Goal: Task Accomplishment & Management: Manage account settings

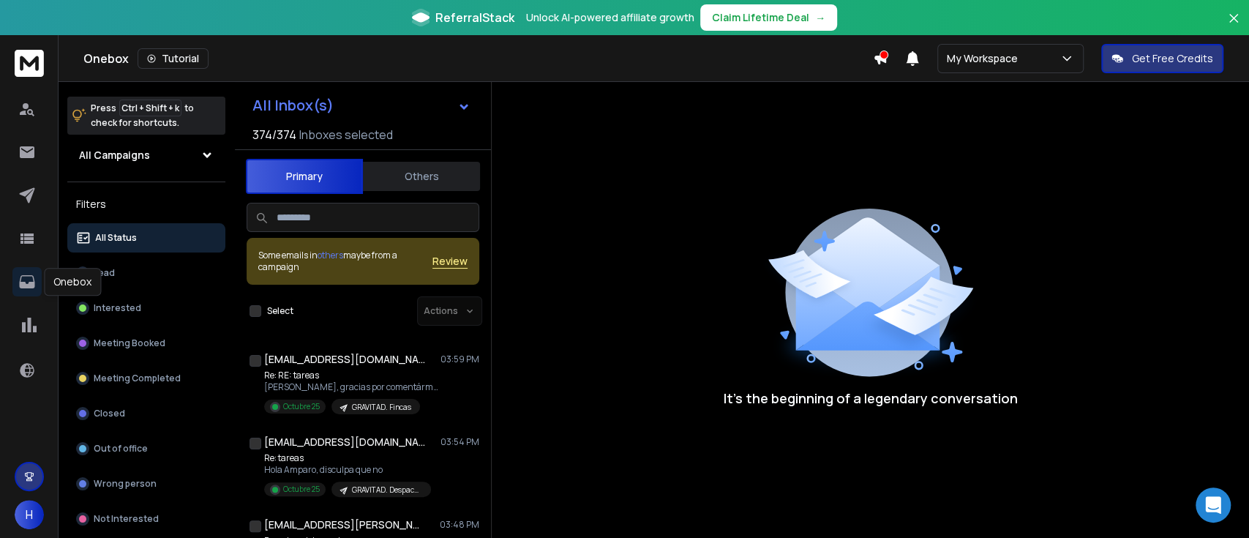
click at [356, 220] on input at bounding box center [363, 217] width 233 height 29
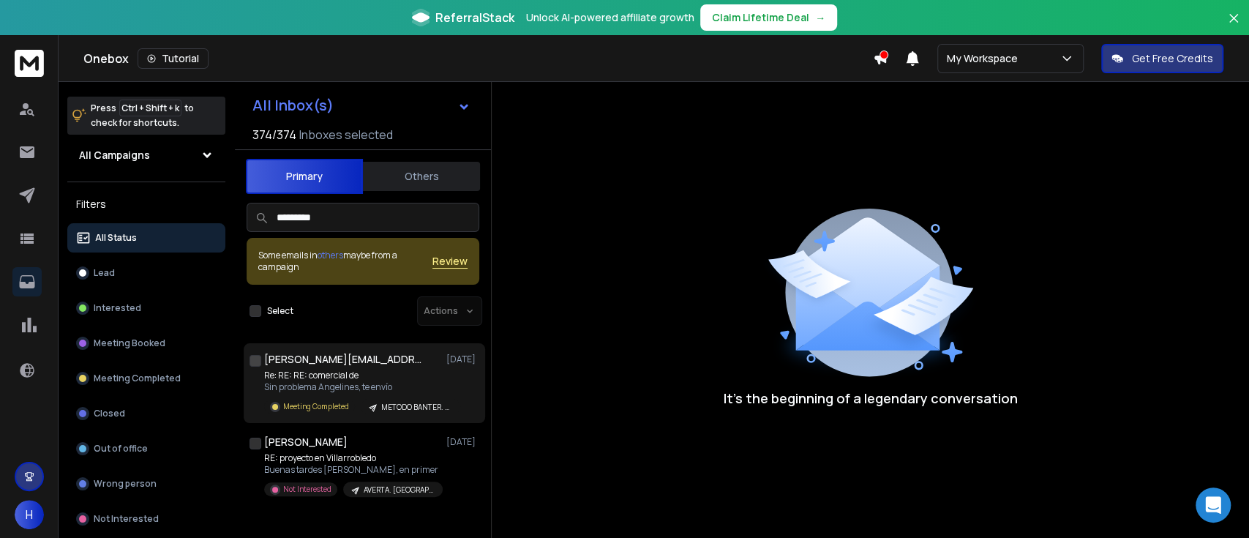
type input "*********"
click at [348, 371] on p "Re: RE: RE: comercial de" at bounding box center [352, 375] width 176 height 12
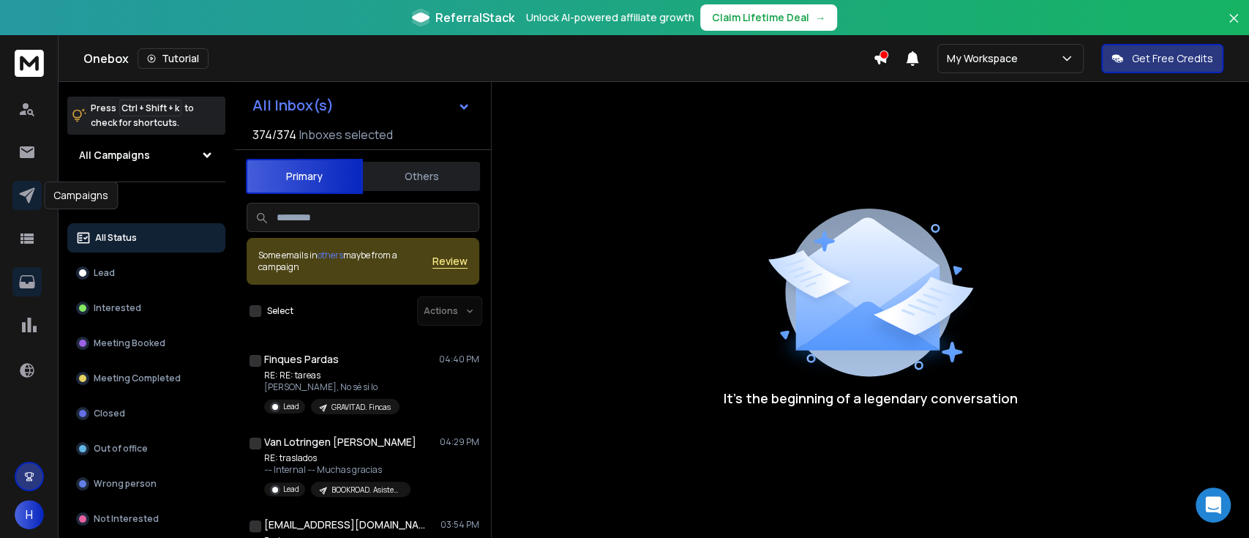
click at [30, 195] on icon at bounding box center [26, 195] width 15 height 15
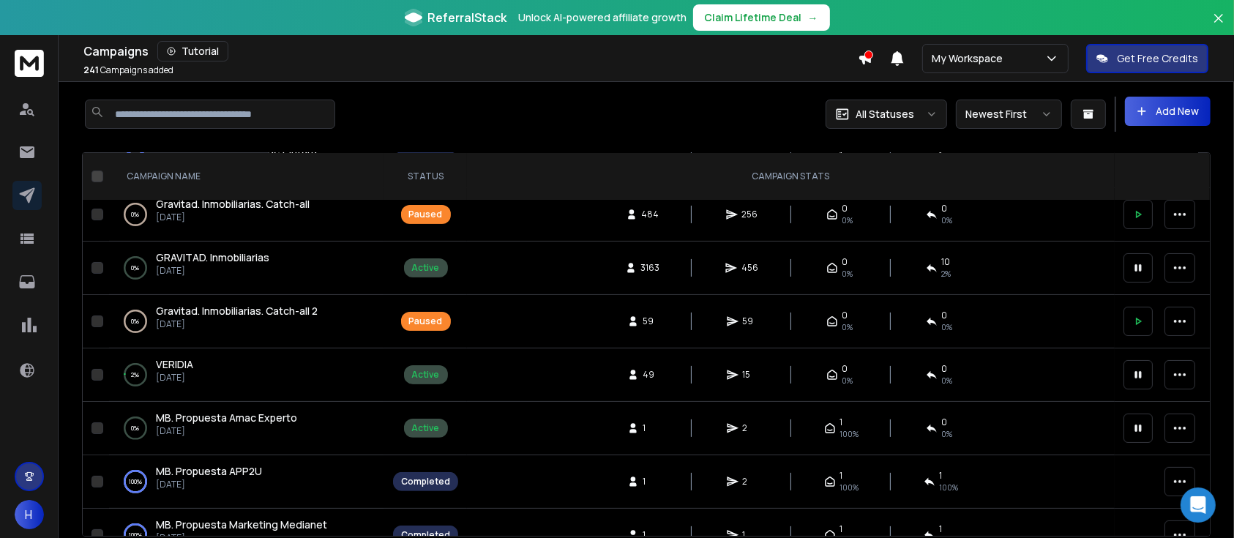
scroll to position [487, 0]
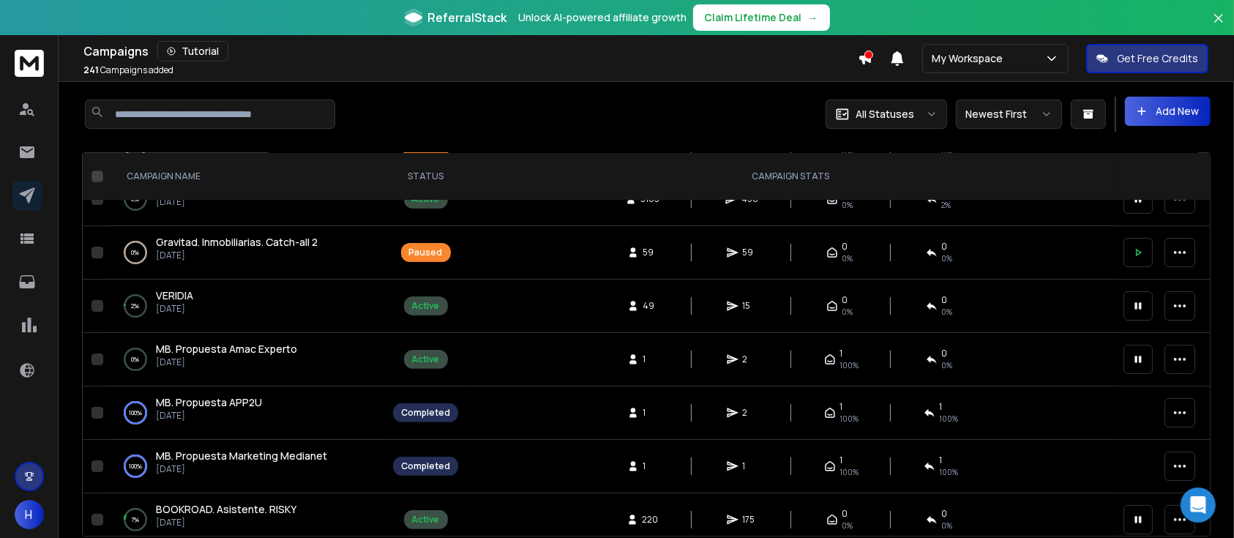
click at [278, 343] on span "MB. Propuesta Amac Experto" at bounding box center [226, 349] width 141 height 14
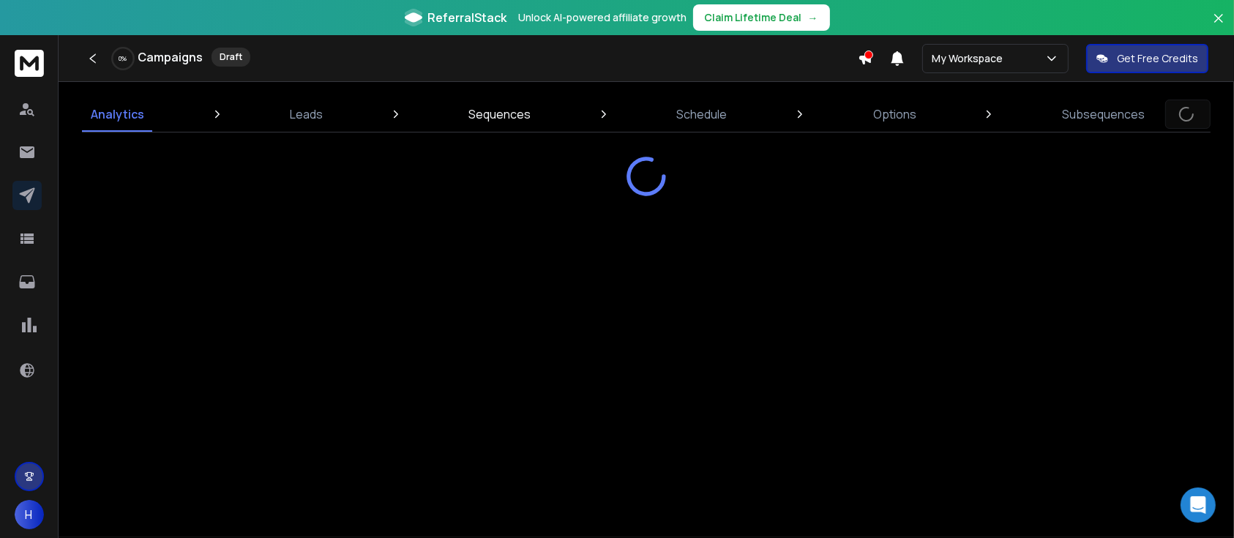
click at [473, 114] on p "Sequences" at bounding box center [499, 114] width 62 height 18
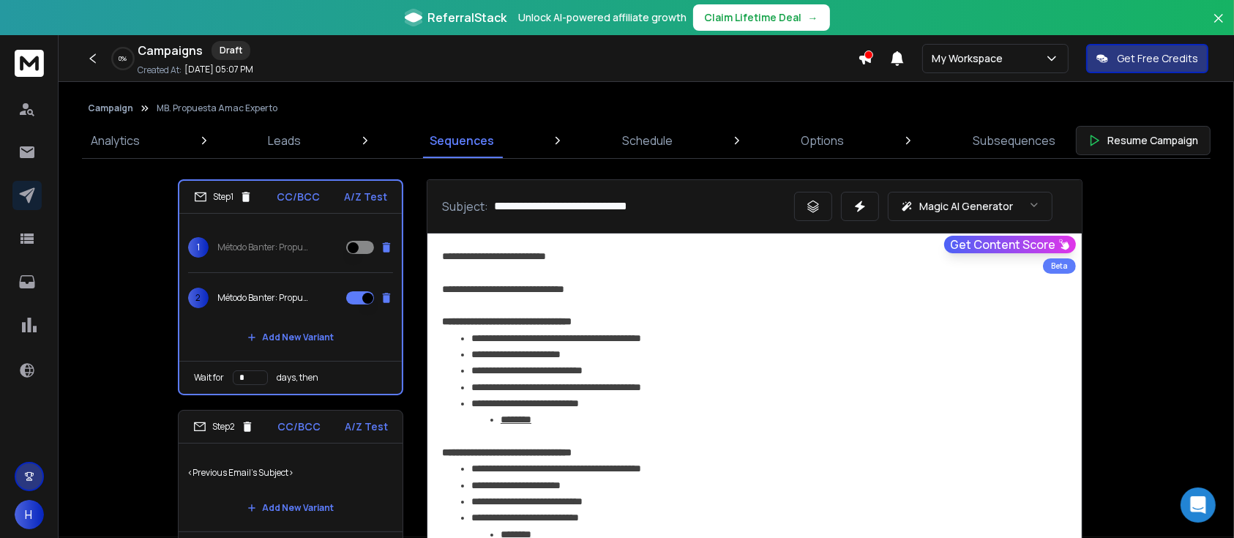
click at [275, 245] on p "Método Banter: Propuesta Qampo" at bounding box center [264, 247] width 94 height 12
click at [276, 292] on p "Método Banter: Propuesta Amac Experto" at bounding box center [264, 298] width 94 height 12
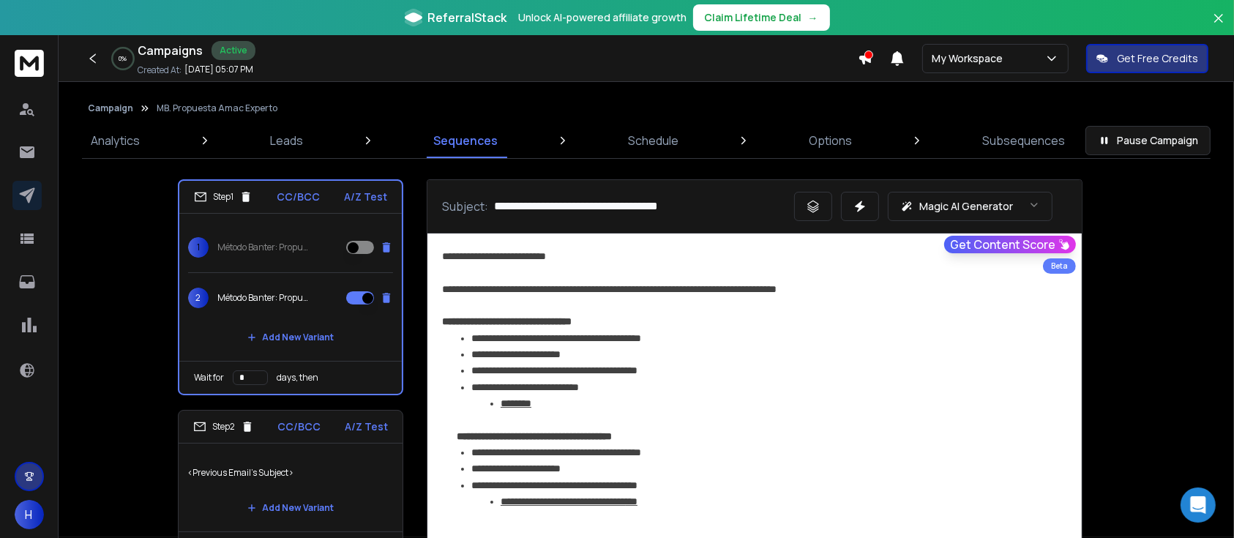
click at [271, 252] on p "Método Banter: Propuesta Qampo" at bounding box center [264, 247] width 94 height 12
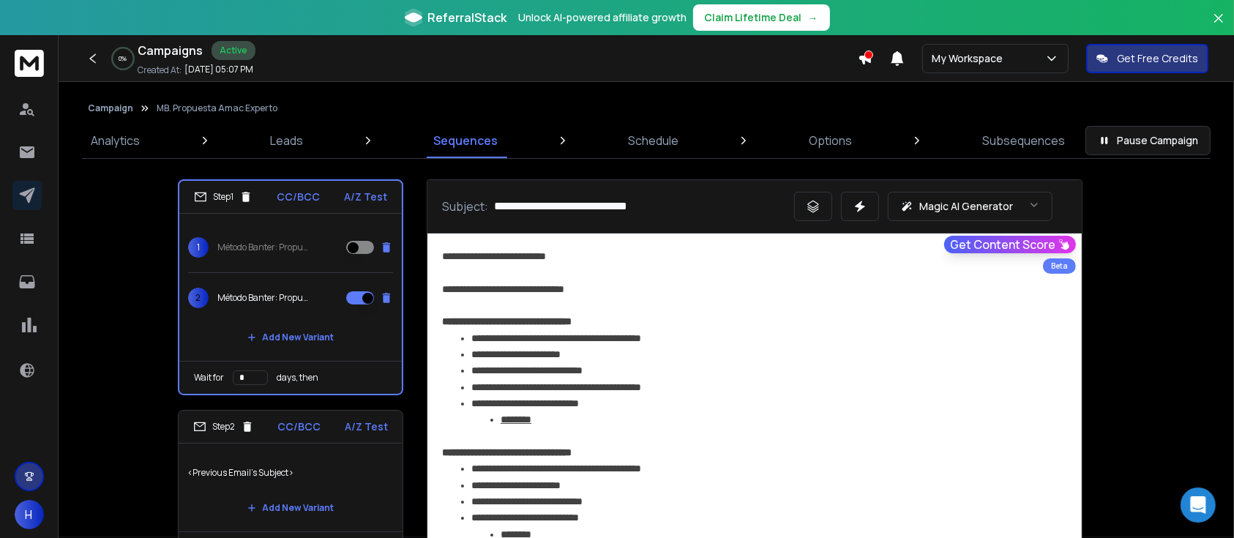
click at [266, 284] on div "2 Método Banter: Propuesta Amac Experto" at bounding box center [290, 298] width 205 height 50
type input "**********"
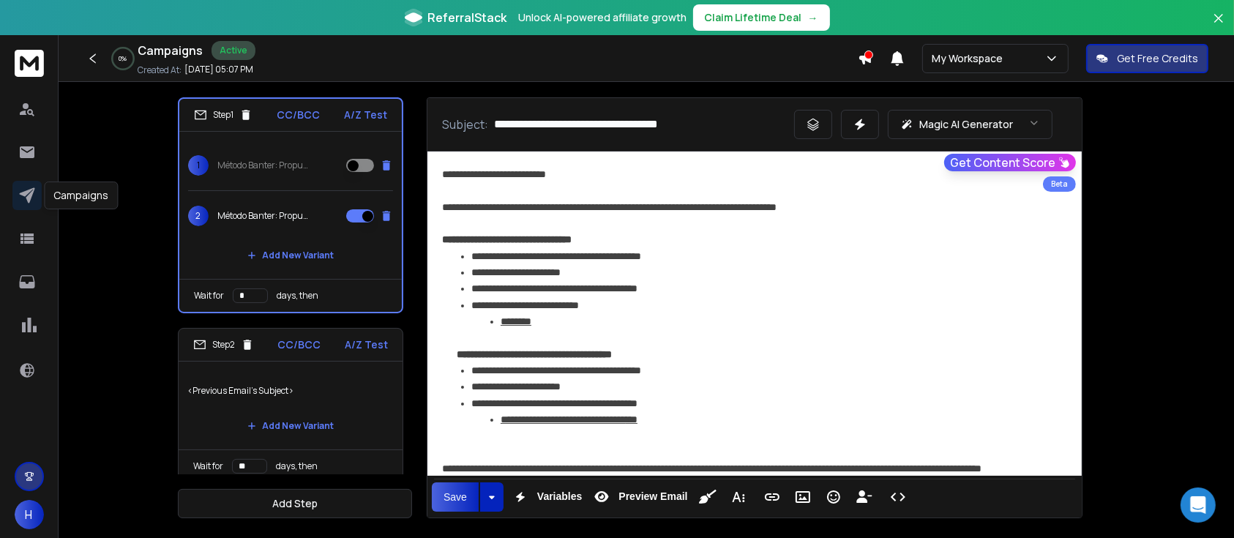
click at [25, 196] on icon at bounding box center [27, 196] width 18 height 18
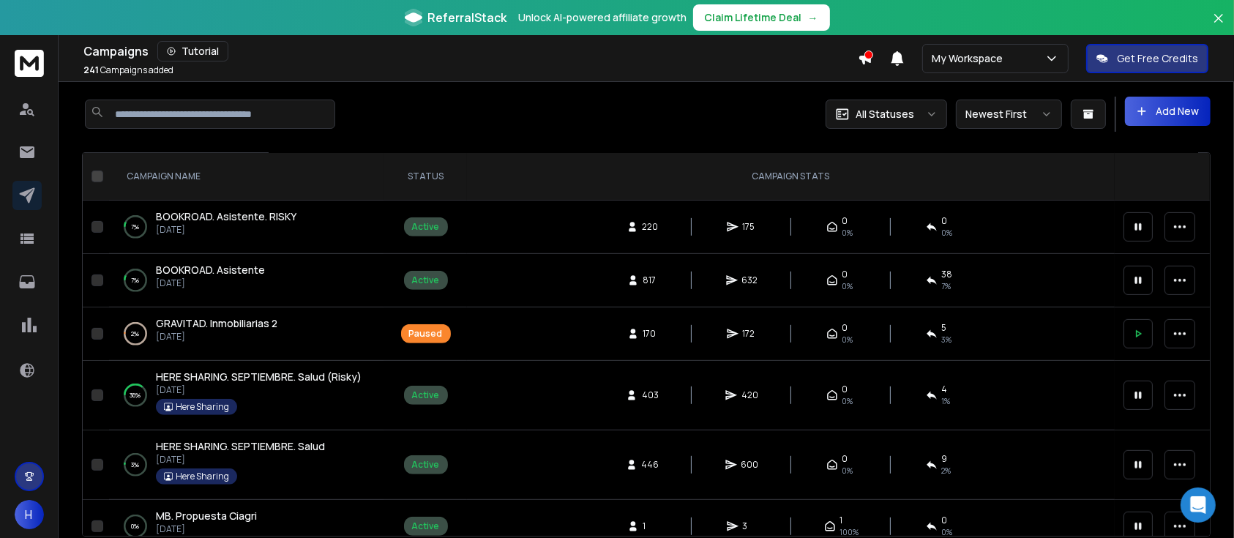
scroll to position [487, 0]
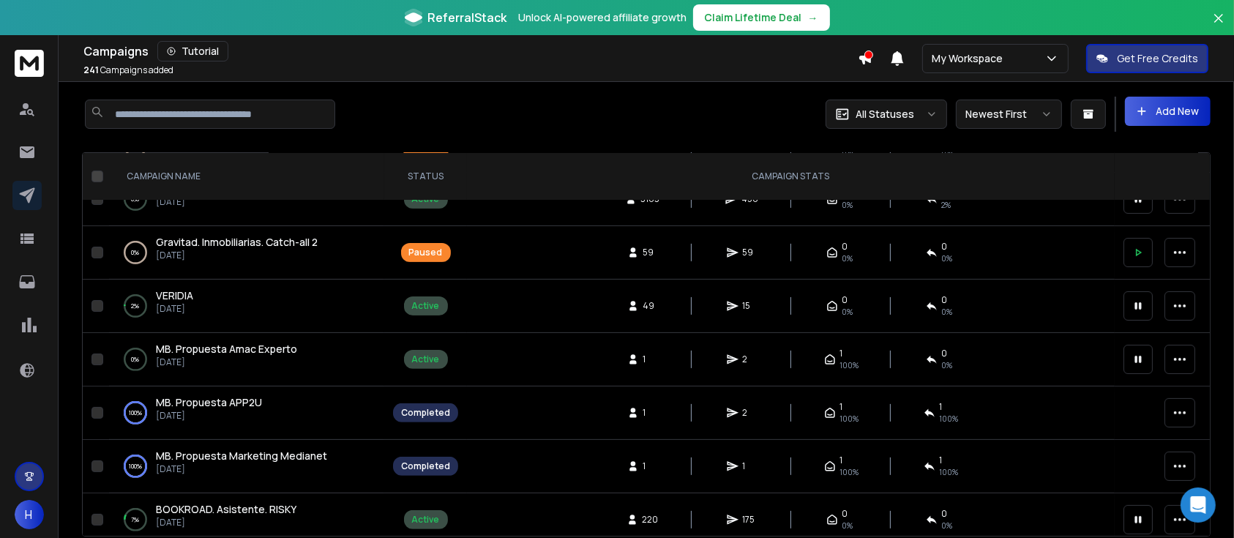
click at [1172, 354] on button "button" at bounding box center [1179, 359] width 31 height 29
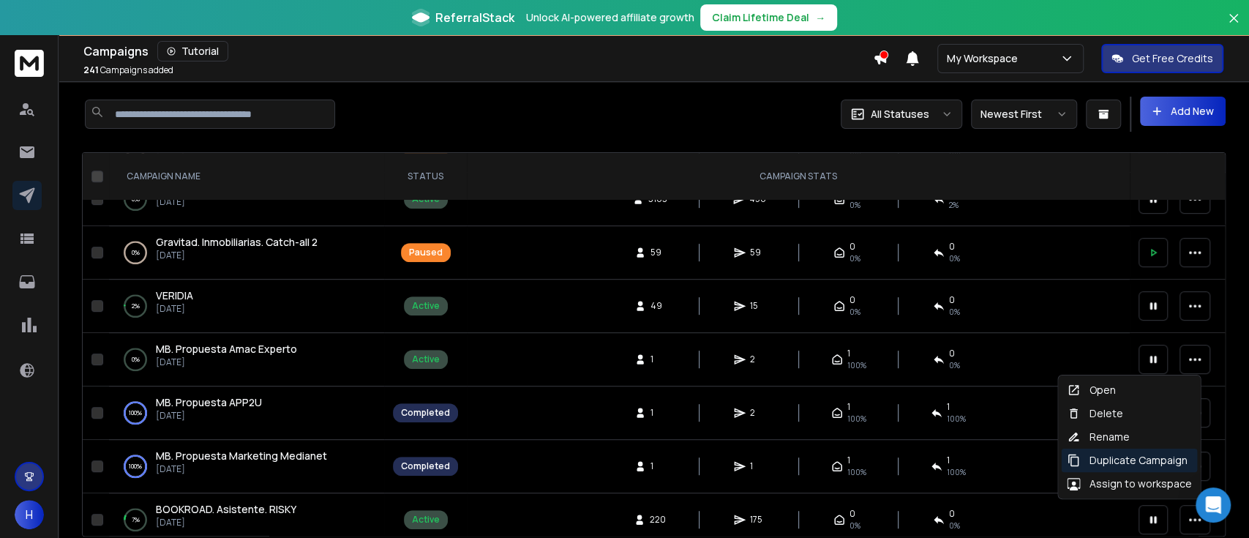
click at [1132, 453] on div "Duplicate Campaign" at bounding box center [1127, 460] width 120 height 15
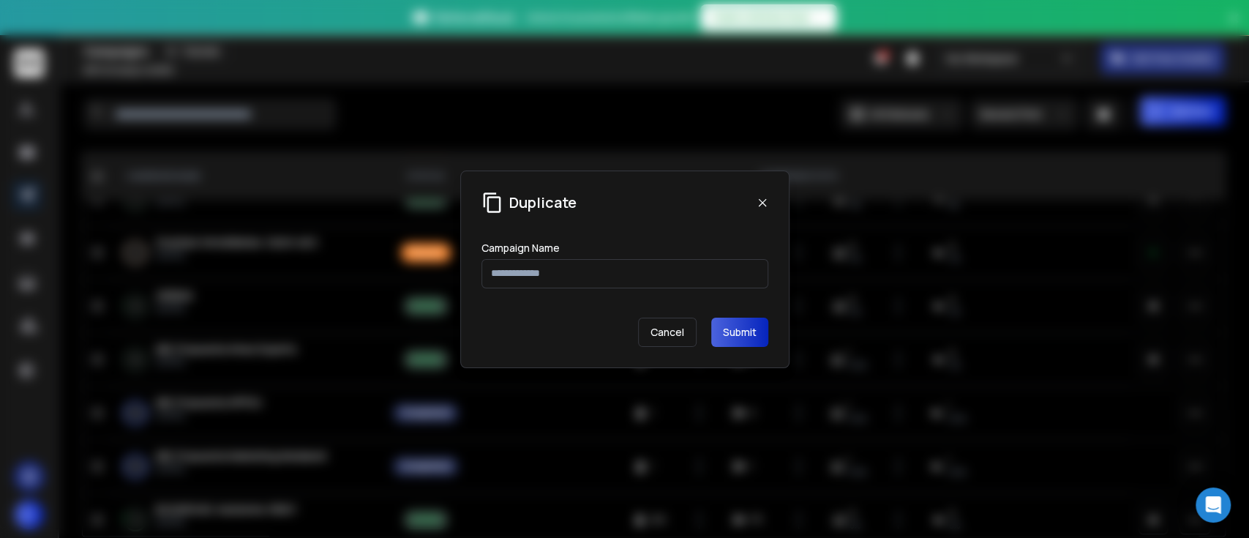
click at [609, 285] on input "text" at bounding box center [624, 273] width 287 height 29
click at [631, 267] on input "**********" at bounding box center [624, 273] width 287 height 29
paste input "**********"
type input "**********"
drag, startPoint x: 727, startPoint y: 320, endPoint x: 738, endPoint y: 310, distance: 15.0
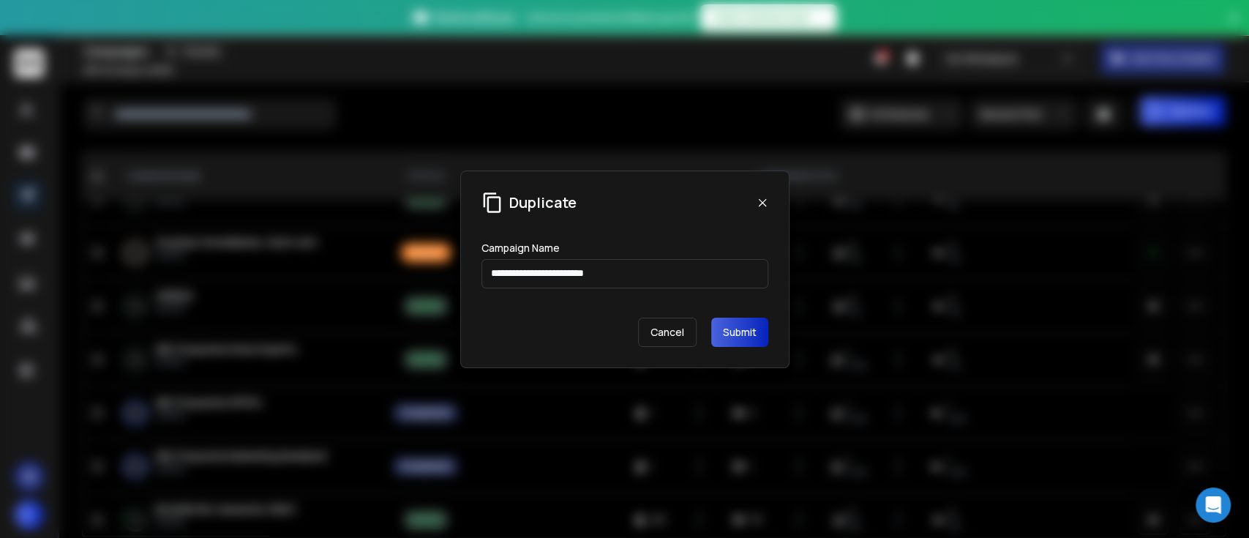
click at [728, 320] on button "Submit" at bounding box center [739, 332] width 57 height 29
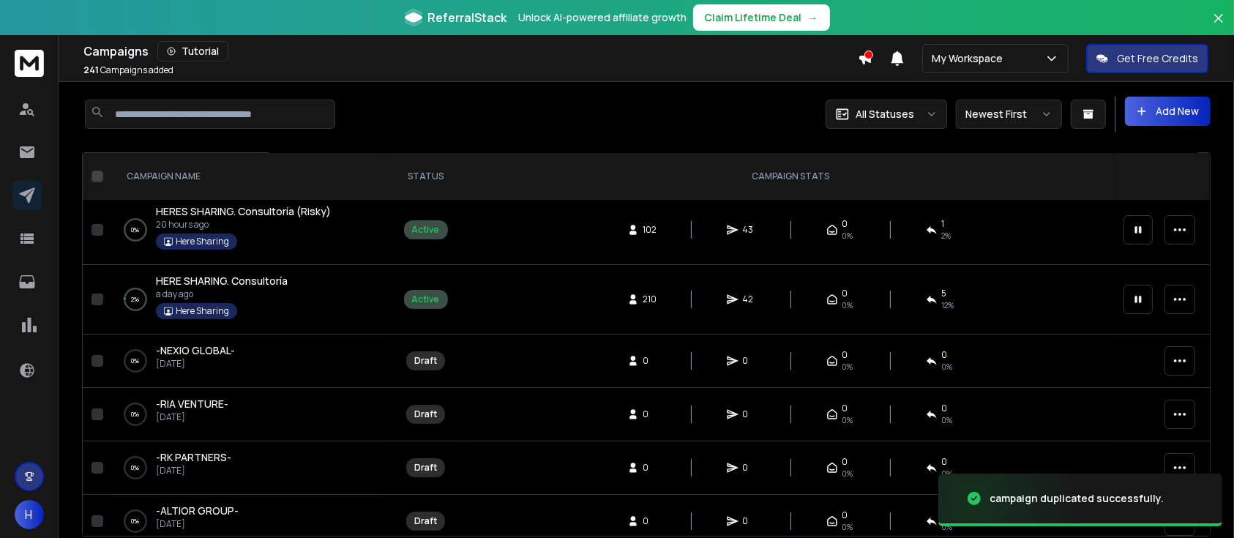
scroll to position [0, 0]
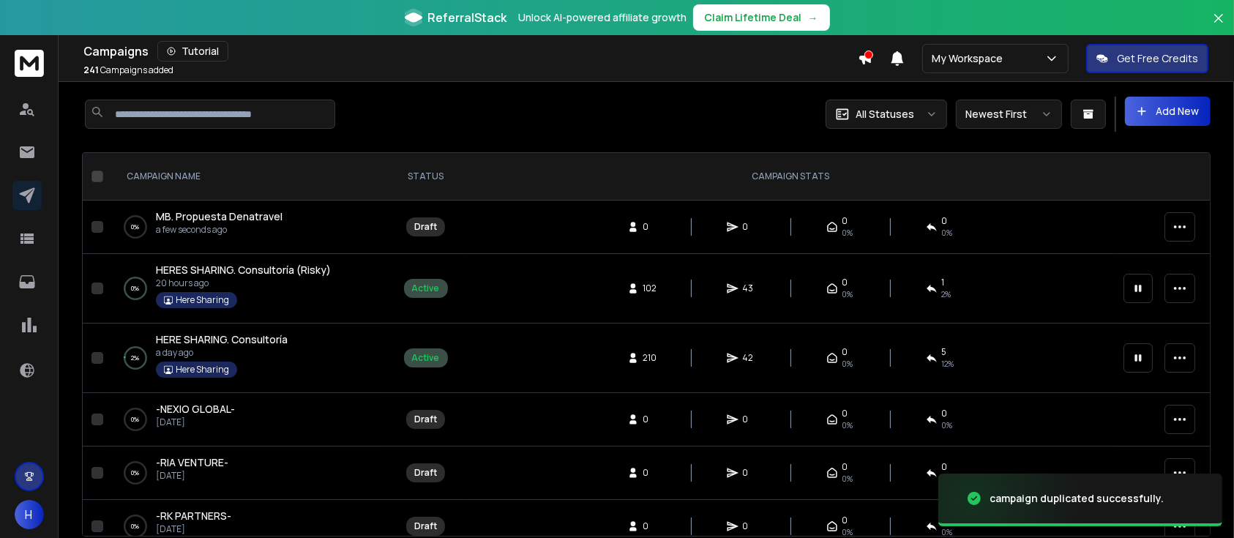
click at [246, 221] on span "MB. Propuesta Denatravel" at bounding box center [219, 216] width 127 height 14
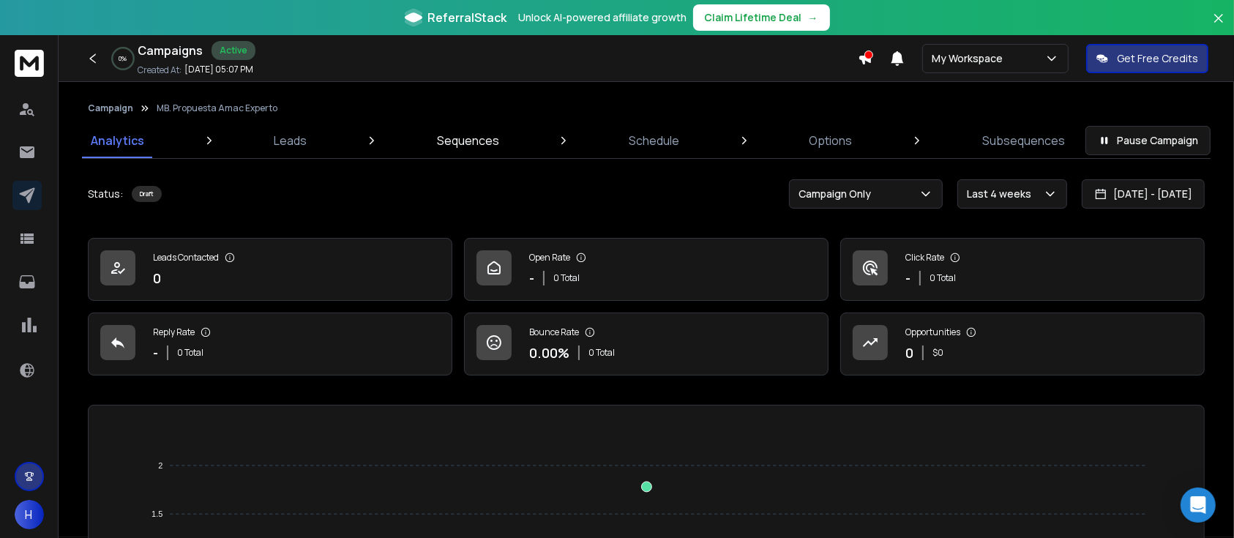
click at [450, 147] on p "Sequences" at bounding box center [468, 141] width 62 height 18
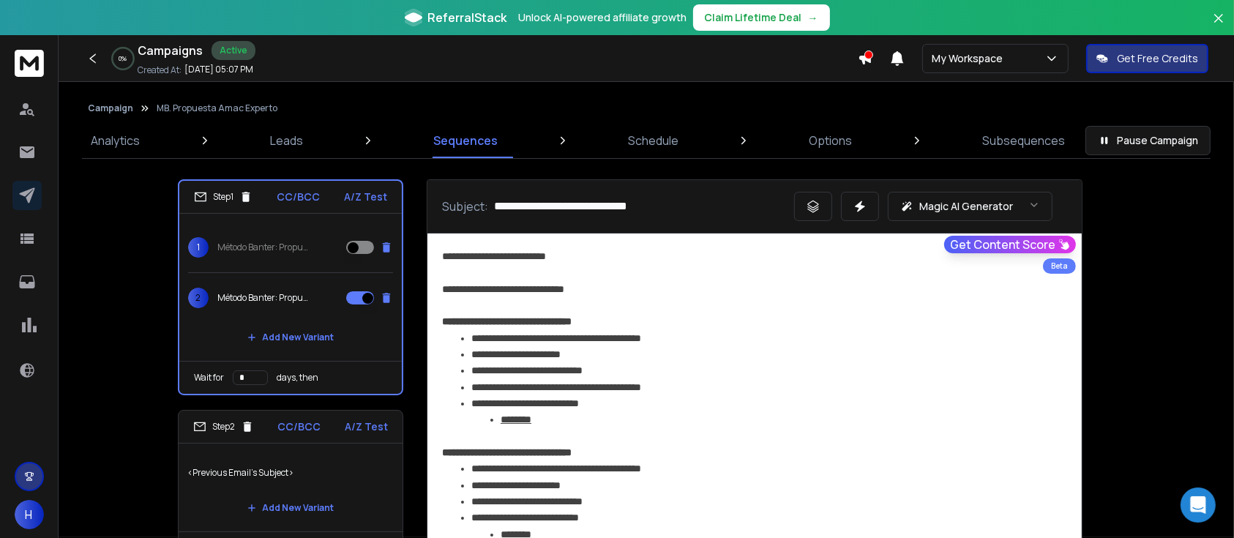
click at [275, 290] on div "2 Método Banter: Propuesta Amac Experto" at bounding box center [249, 298] width 123 height 20
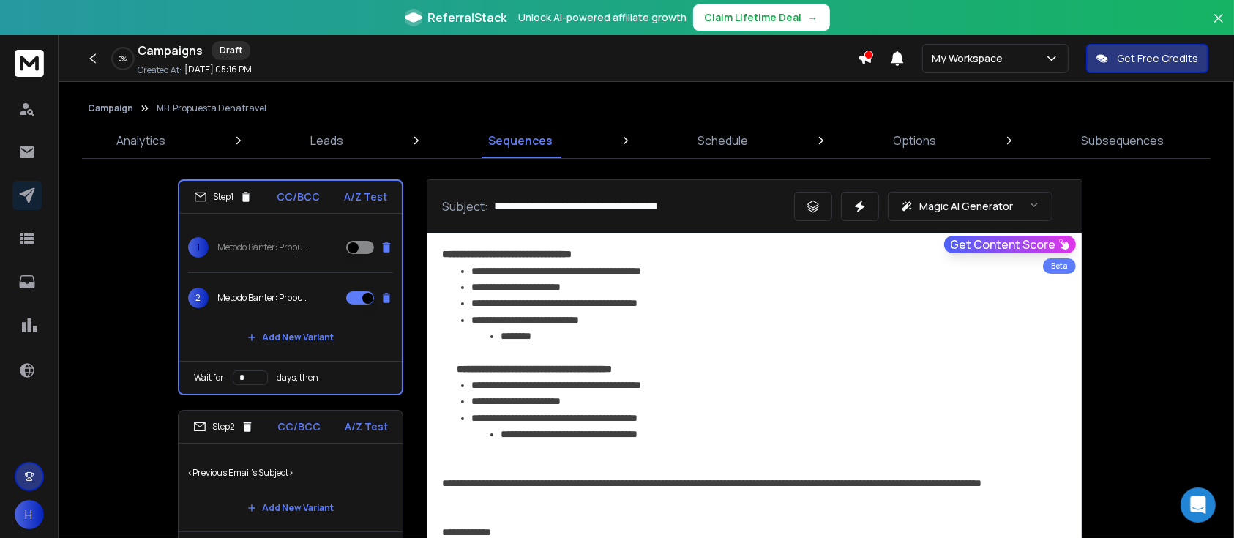
scroll to position [97, 0]
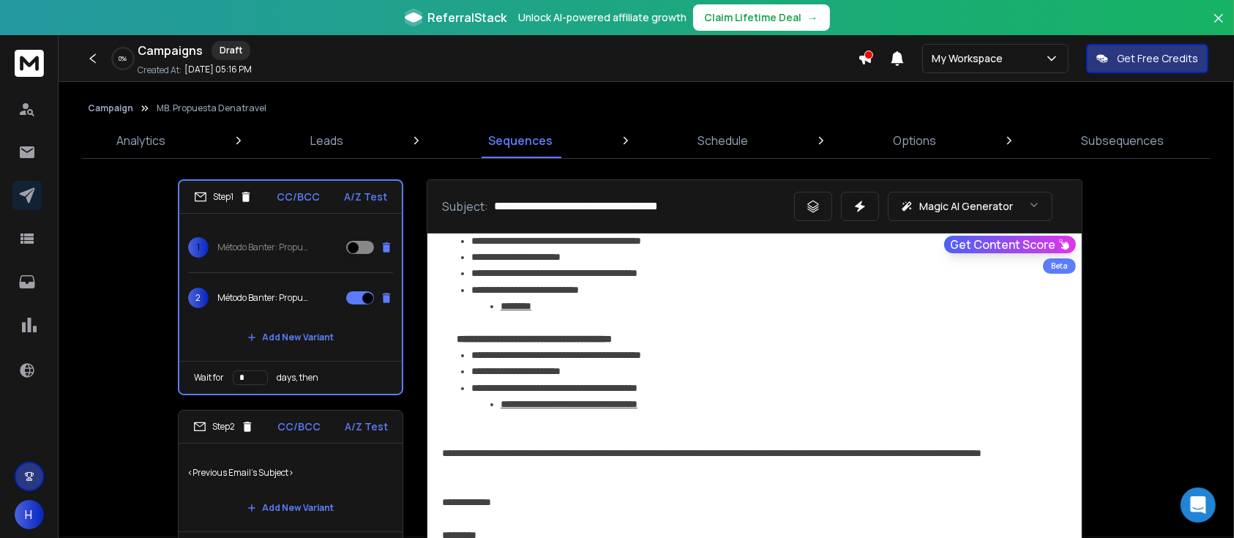
drag, startPoint x: 718, startPoint y: 208, endPoint x: 640, endPoint y: 208, distance: 77.6
click at [640, 208] on input "**********" at bounding box center [636, 207] width 285 height 18
paste input
type input "**********"
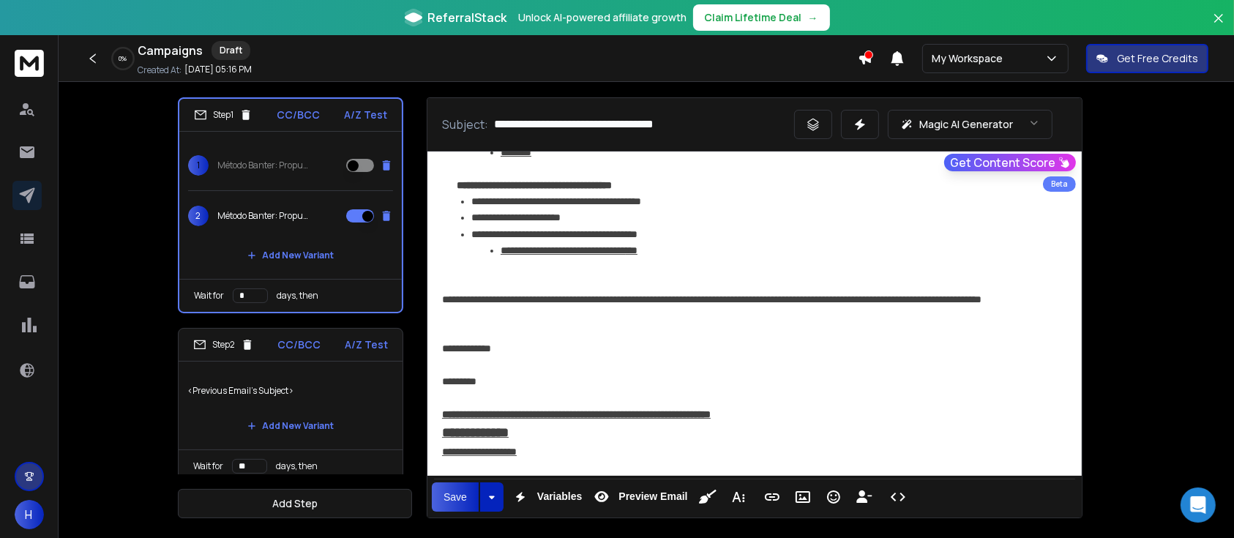
scroll to position [0, 0]
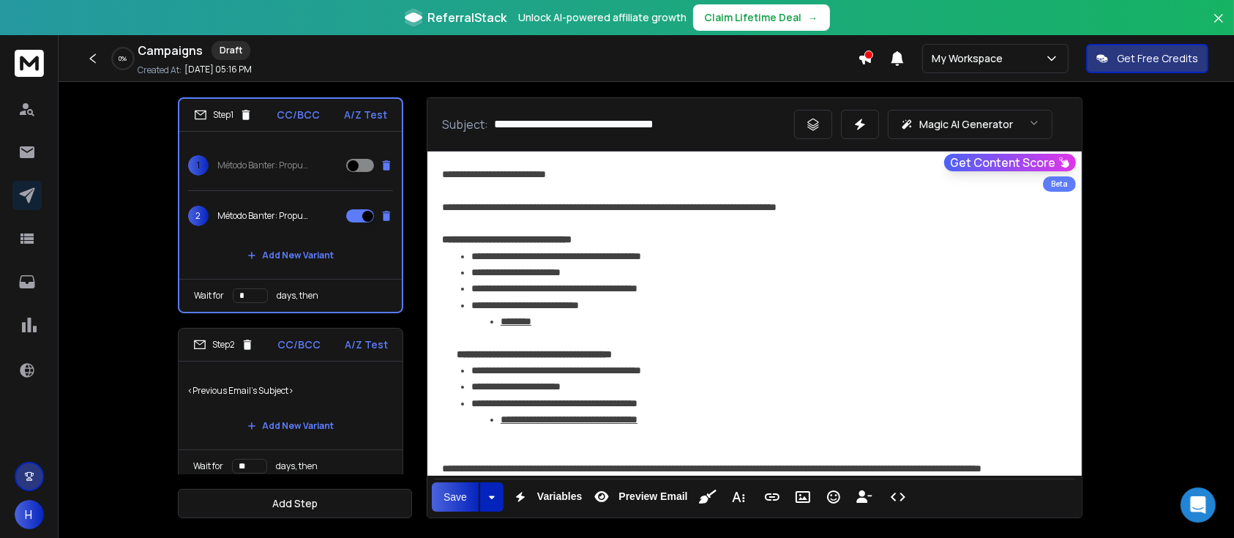
click at [301, 390] on p "<Previous Email's Subject>" at bounding box center [290, 390] width 206 height 41
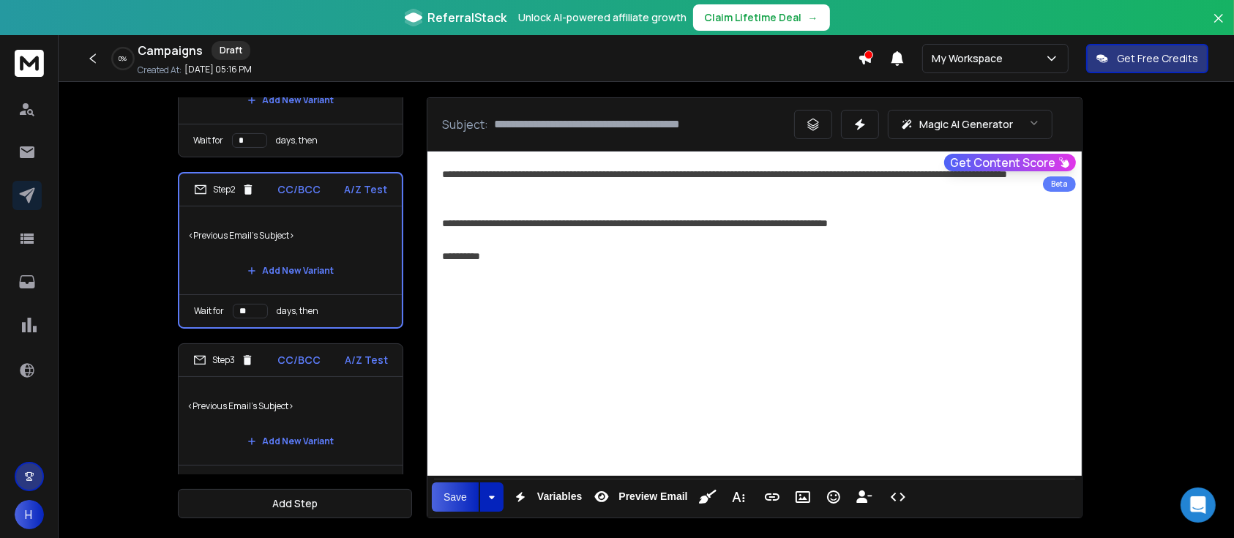
scroll to position [195, 0]
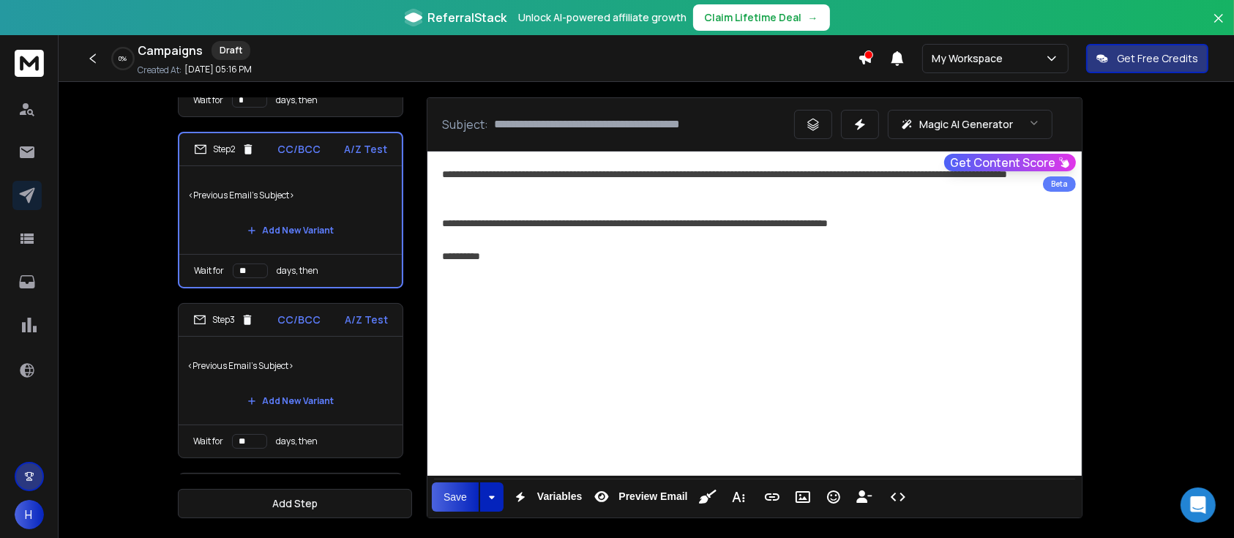
click at [308, 361] on p "<Previous Email's Subject>" at bounding box center [290, 365] width 206 height 41
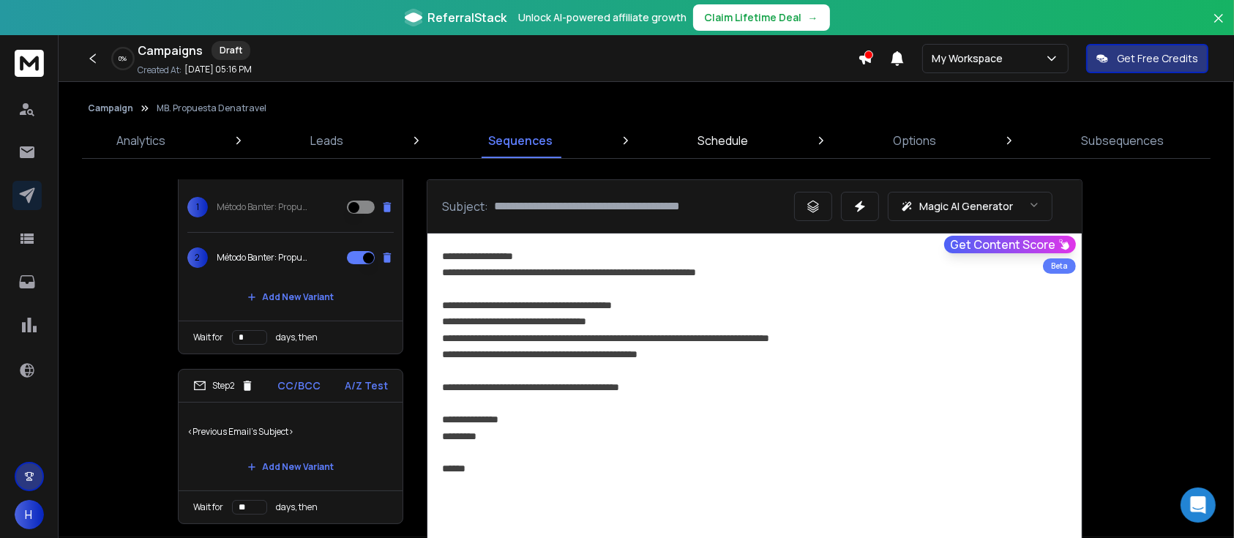
scroll to position [0, 0]
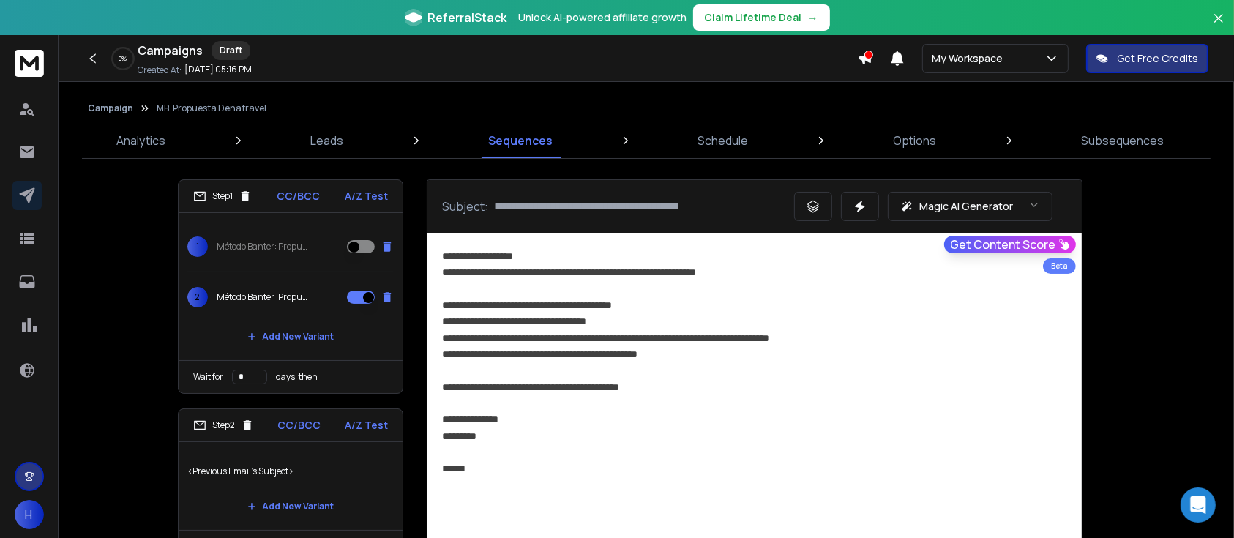
click at [271, 237] on div "1 Método Banter: Propuesta Qampo" at bounding box center [248, 246] width 123 height 20
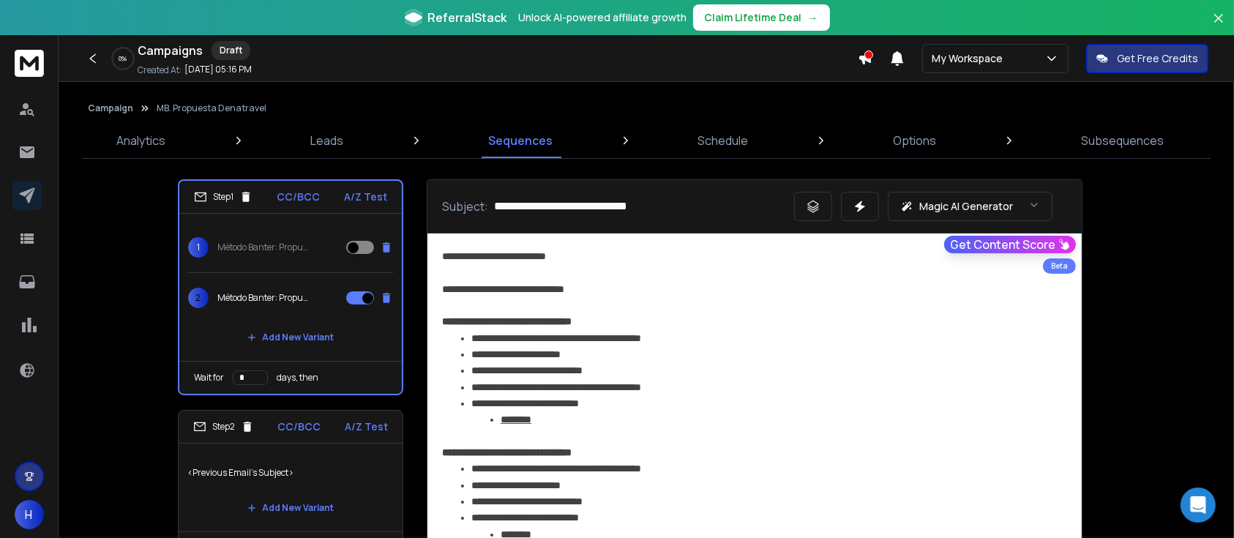
click at [284, 290] on div "2 Método Banter: Propuesta Denatravel" at bounding box center [249, 298] width 123 height 20
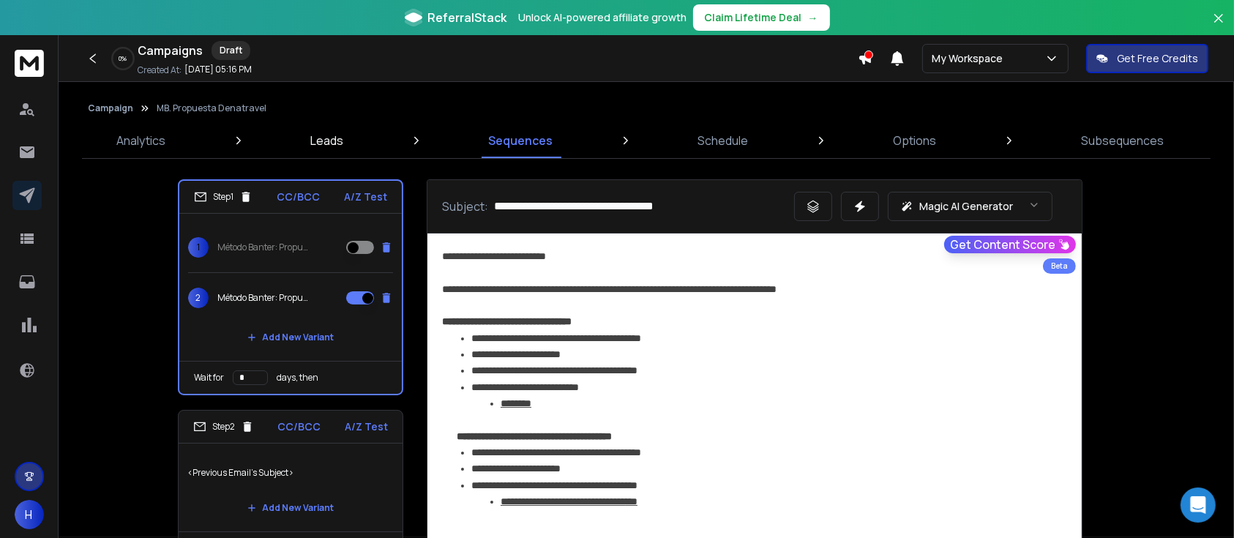
type input "**********"
click at [332, 149] on link "Leads" at bounding box center [327, 140] width 50 height 35
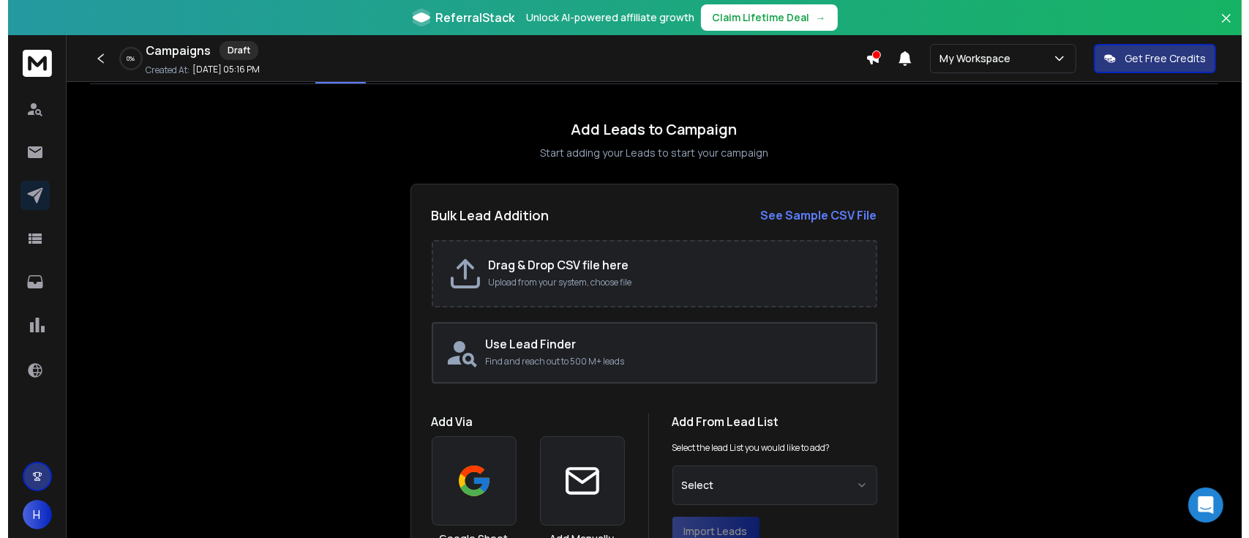
scroll to position [126, 0]
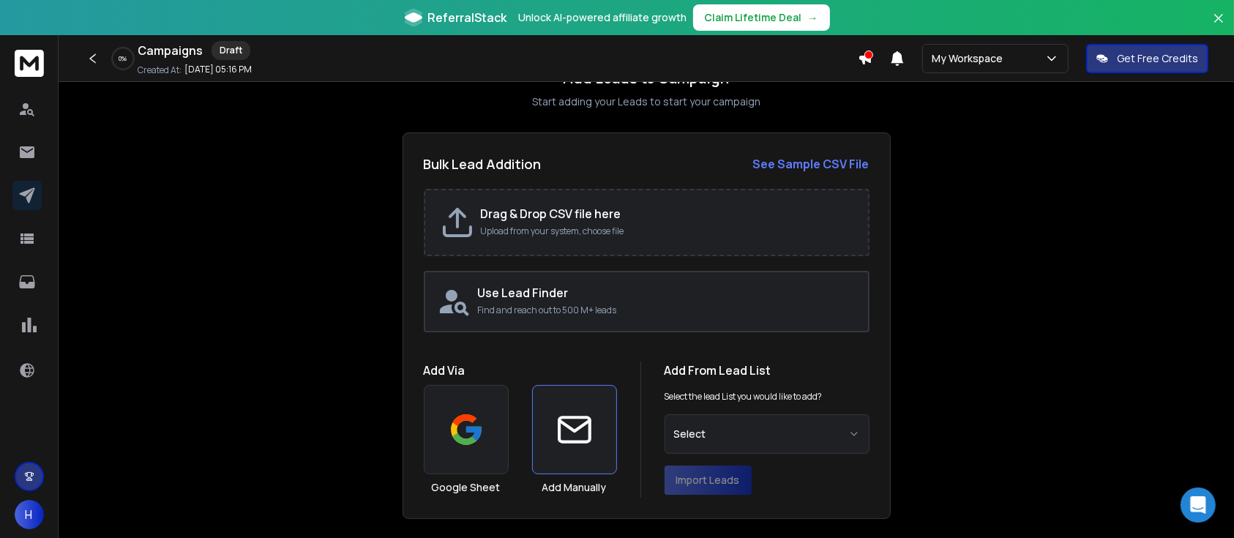
click at [587, 408] on icon at bounding box center [574, 430] width 37 height 44
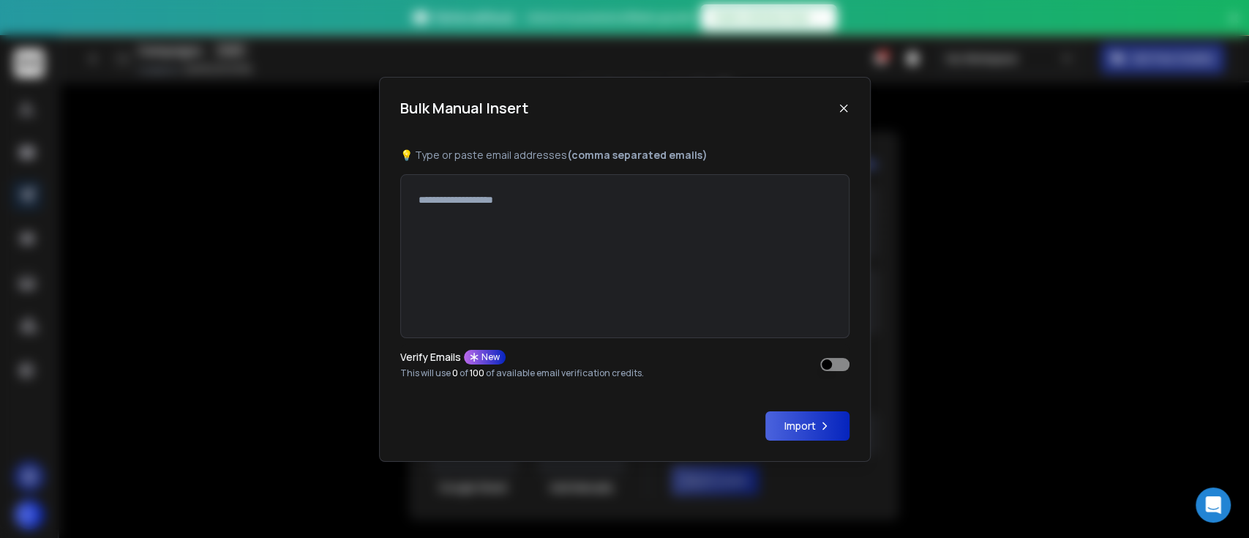
click at [480, 200] on textarea at bounding box center [624, 256] width 449 height 164
paste textarea "**********"
type textarea "**********"
click at [795, 424] on button "Import" at bounding box center [807, 425] width 84 height 29
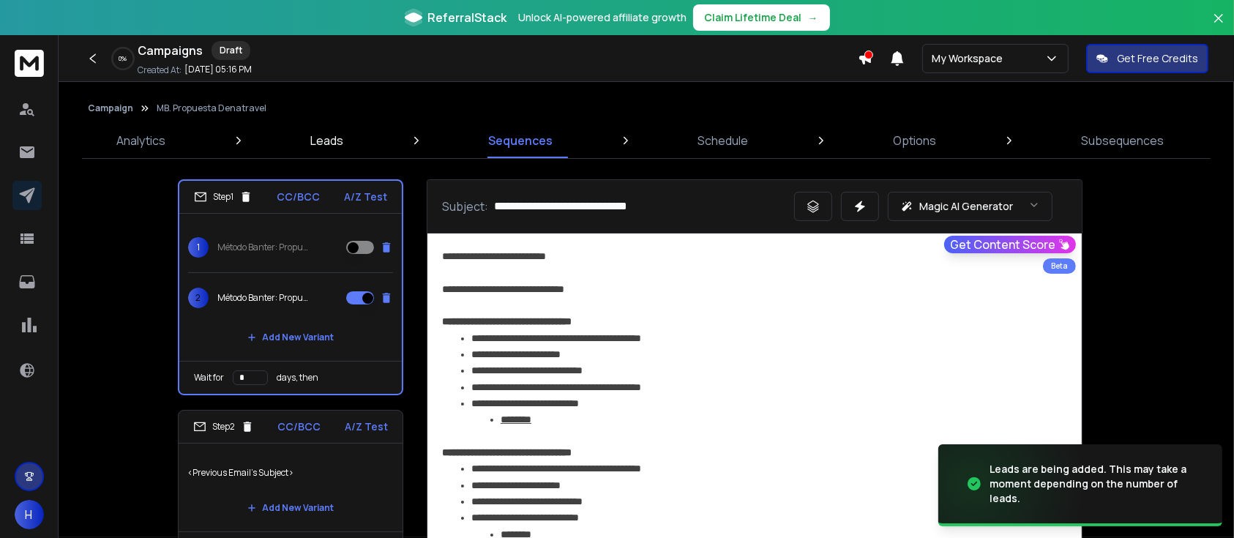
drag, startPoint x: 335, startPoint y: 138, endPoint x: 327, endPoint y: 141, distance: 8.8
click at [335, 138] on p "Leads" at bounding box center [327, 141] width 33 height 18
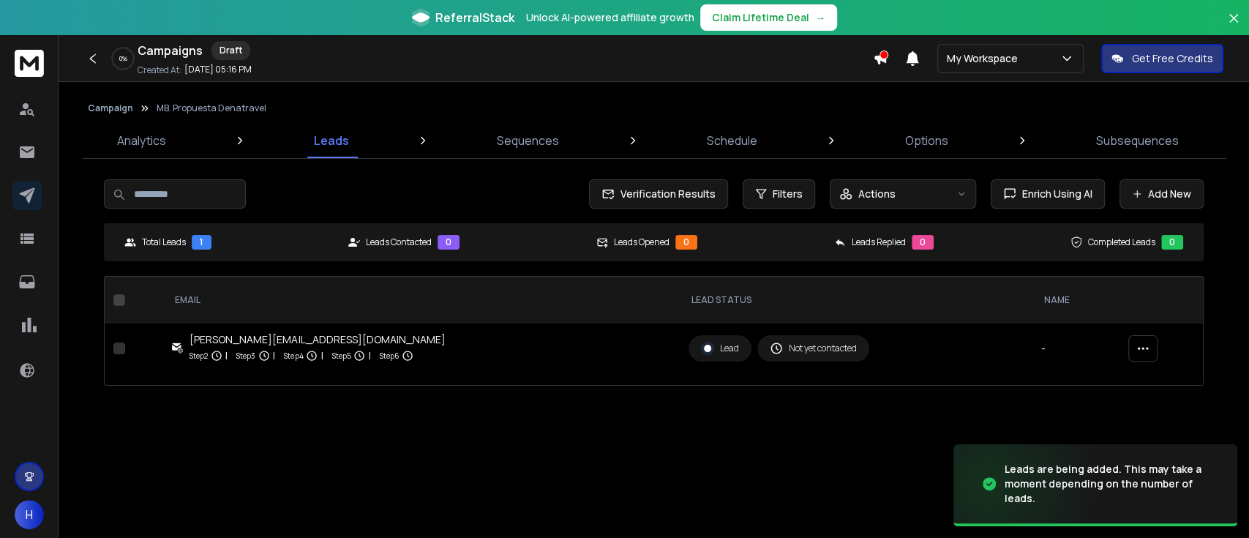
click at [255, 348] on p "Step 3" at bounding box center [245, 355] width 19 height 15
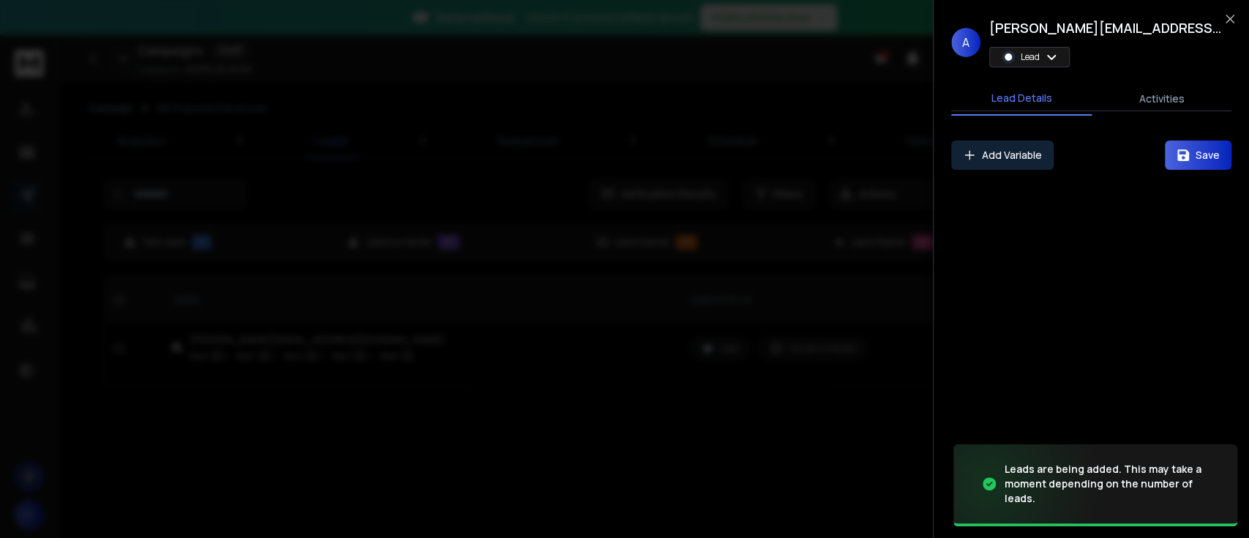
click at [1015, 151] on button "Add Variable" at bounding box center [1002, 154] width 102 height 29
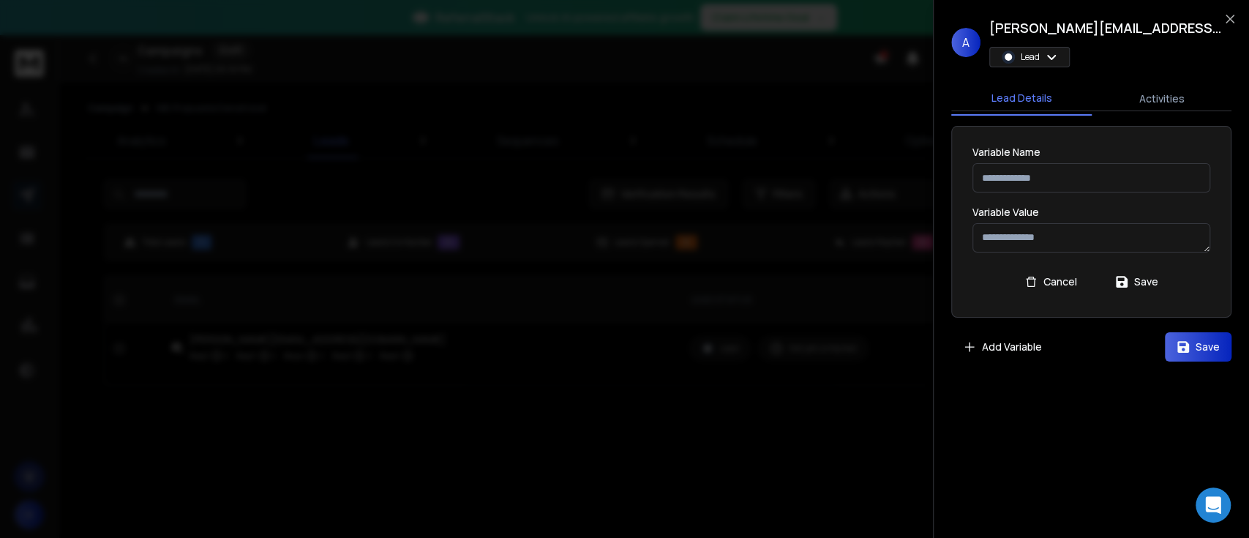
click at [1010, 181] on input at bounding box center [1091, 177] width 238 height 29
type input "*********"
click at [1032, 239] on textarea at bounding box center [1091, 237] width 238 height 29
type textarea "*********"
click at [1120, 286] on icon "button" at bounding box center [1122, 282] width 12 height 12
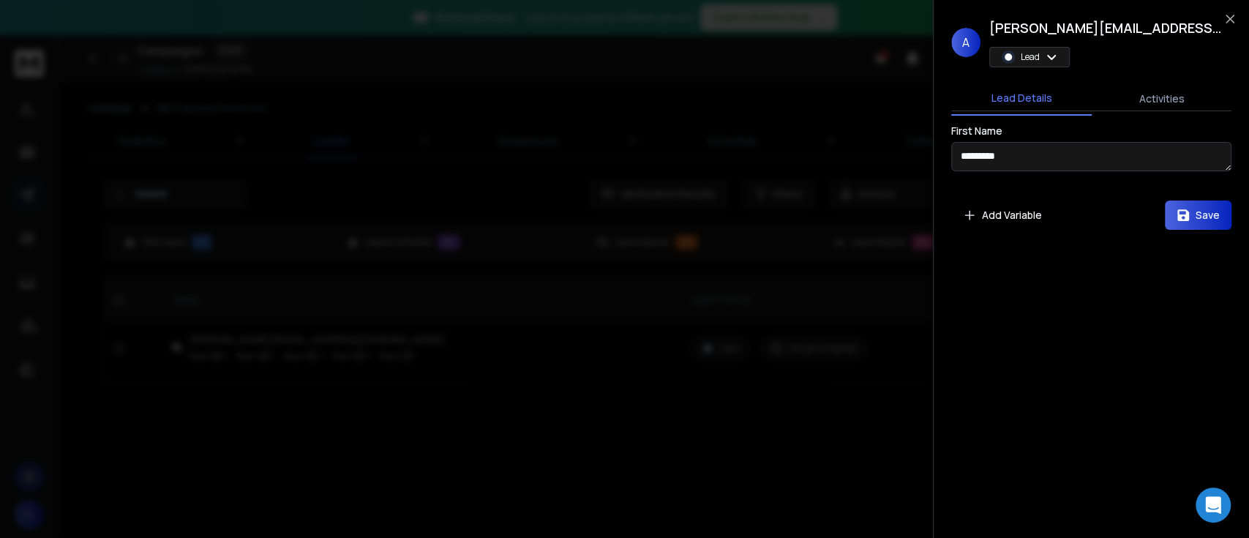
click at [1188, 211] on icon "submit" at bounding box center [1183, 215] width 12 height 12
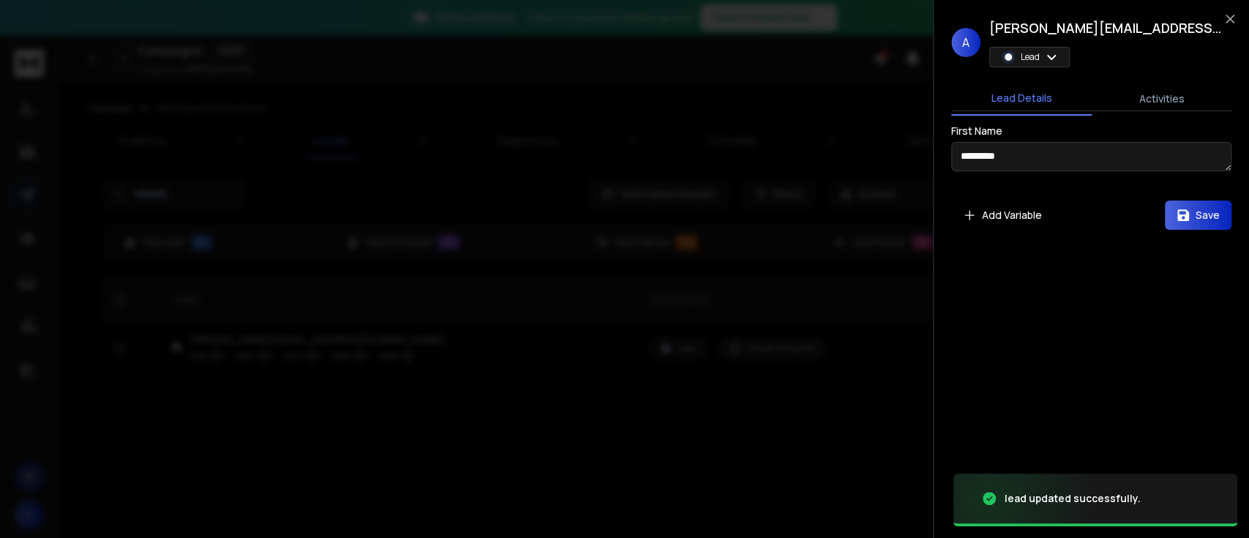
click at [667, 80] on div at bounding box center [624, 269] width 1249 height 538
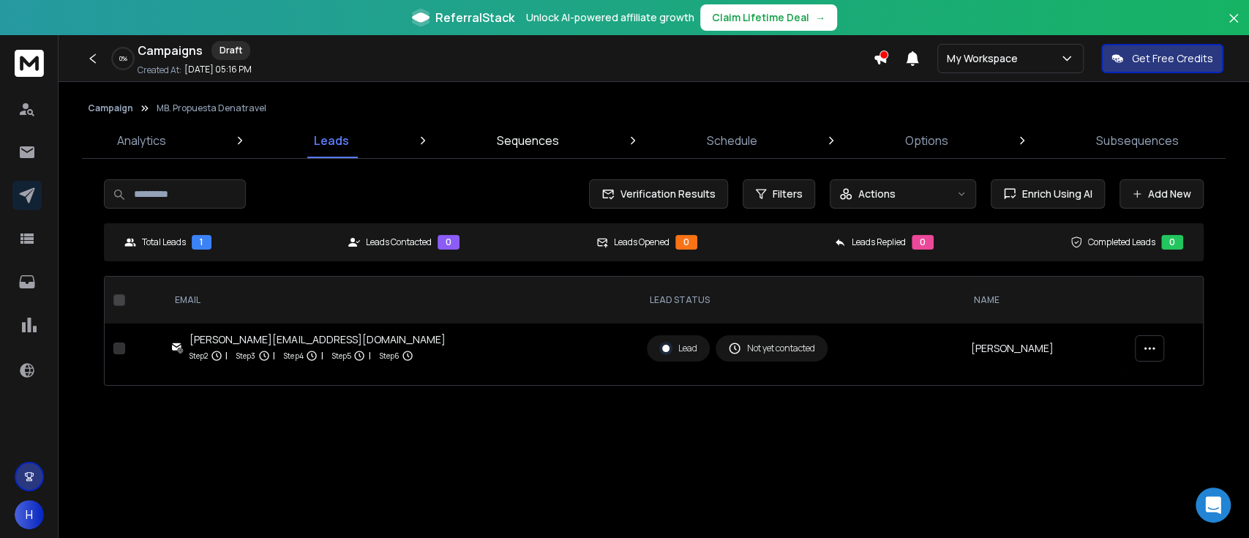
drag, startPoint x: 518, startPoint y: 133, endPoint x: 521, endPoint y: 149, distance: 16.4
click at [518, 133] on p "Sequences" at bounding box center [528, 141] width 62 height 18
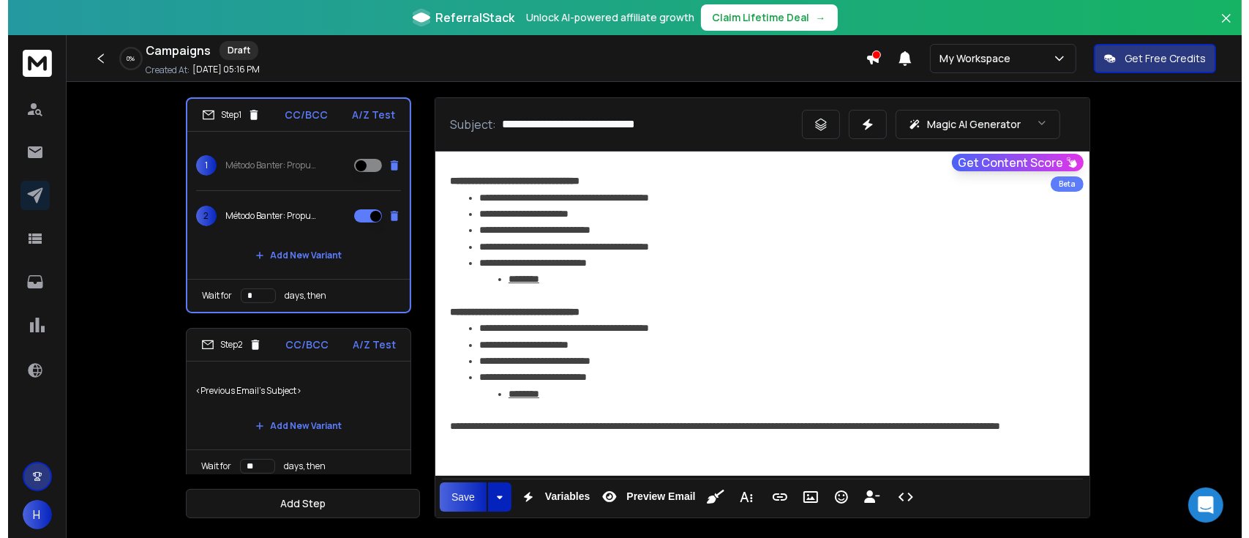
scroll to position [97, 0]
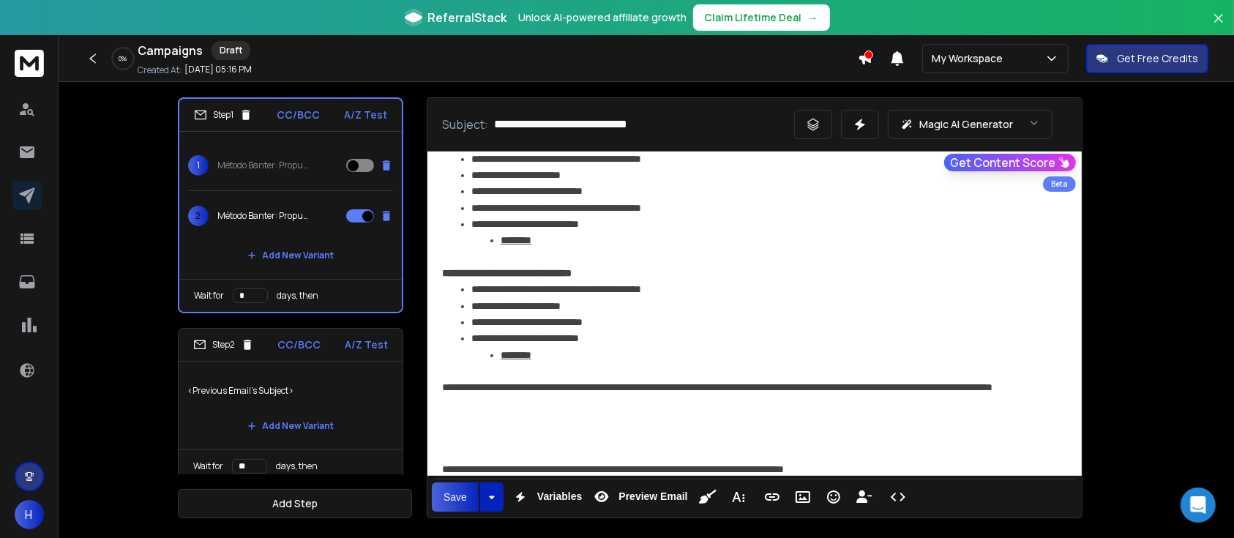
click at [288, 220] on p "Método Banter: Propuesta Amac Experto" at bounding box center [264, 216] width 94 height 12
type input "**********"
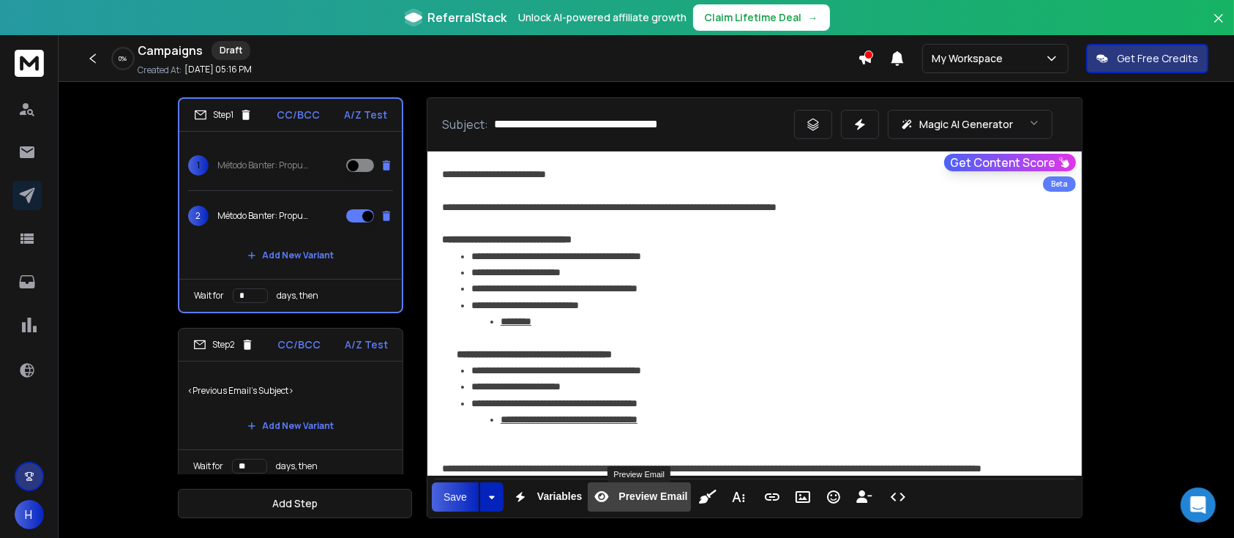
click at [642, 490] on span "Preview Email" at bounding box center [652, 496] width 75 height 12
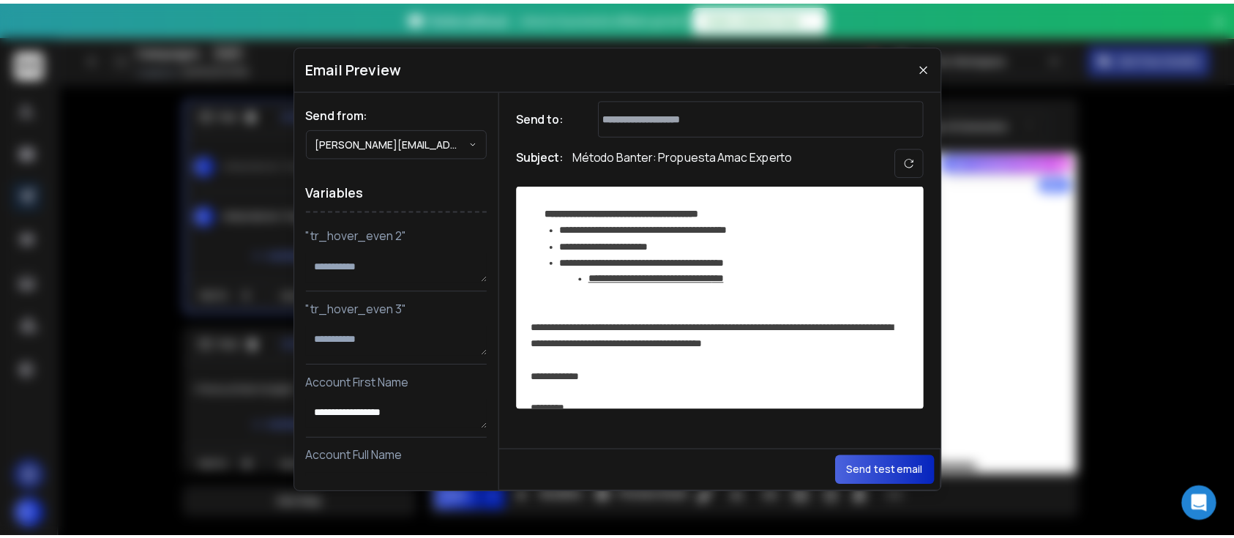
scroll to position [89, 0]
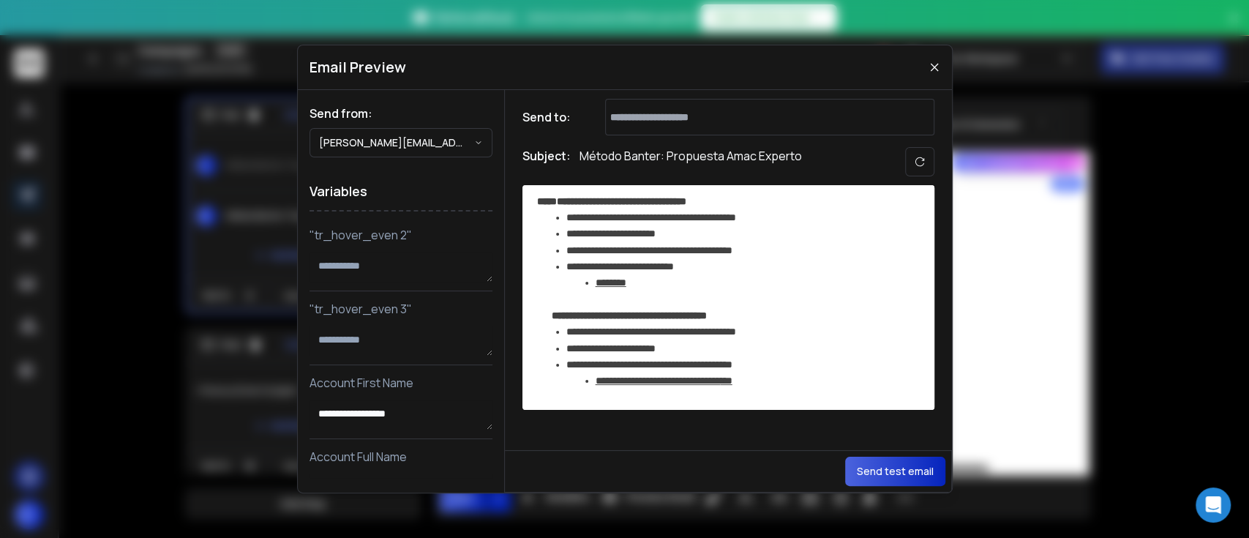
click at [931, 70] on icon at bounding box center [934, 67] width 8 height 8
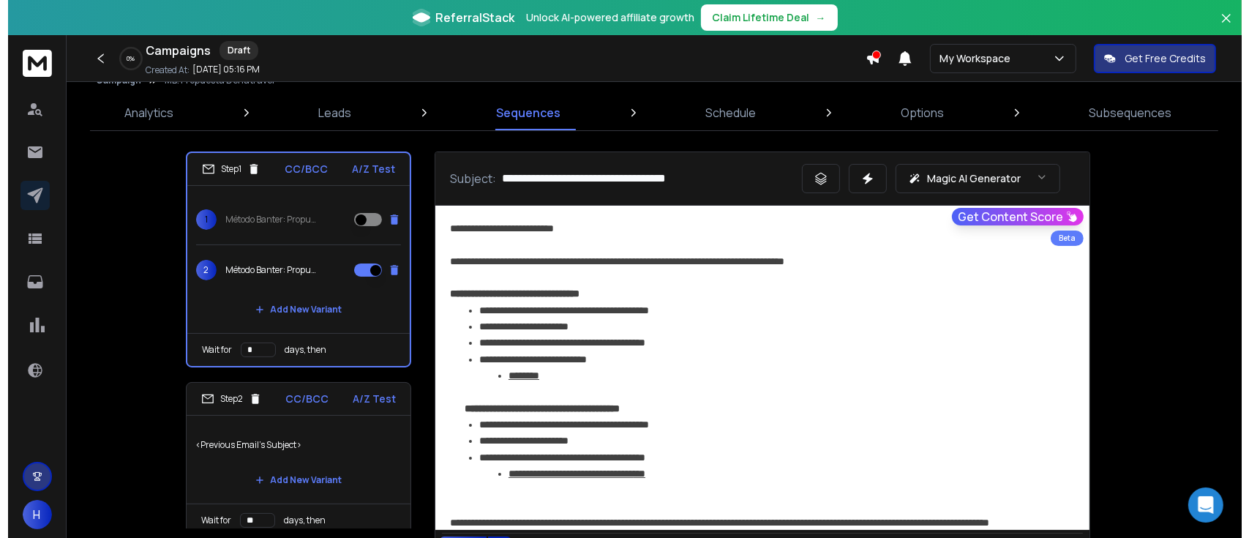
scroll to position [0, 0]
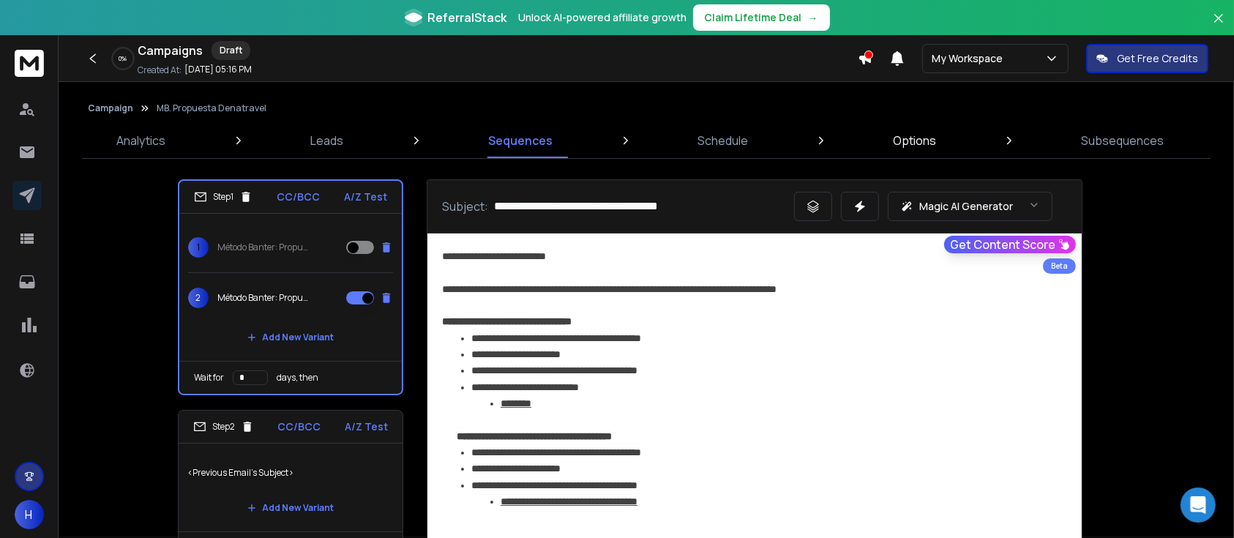
click at [923, 135] on p "Options" at bounding box center [914, 141] width 43 height 18
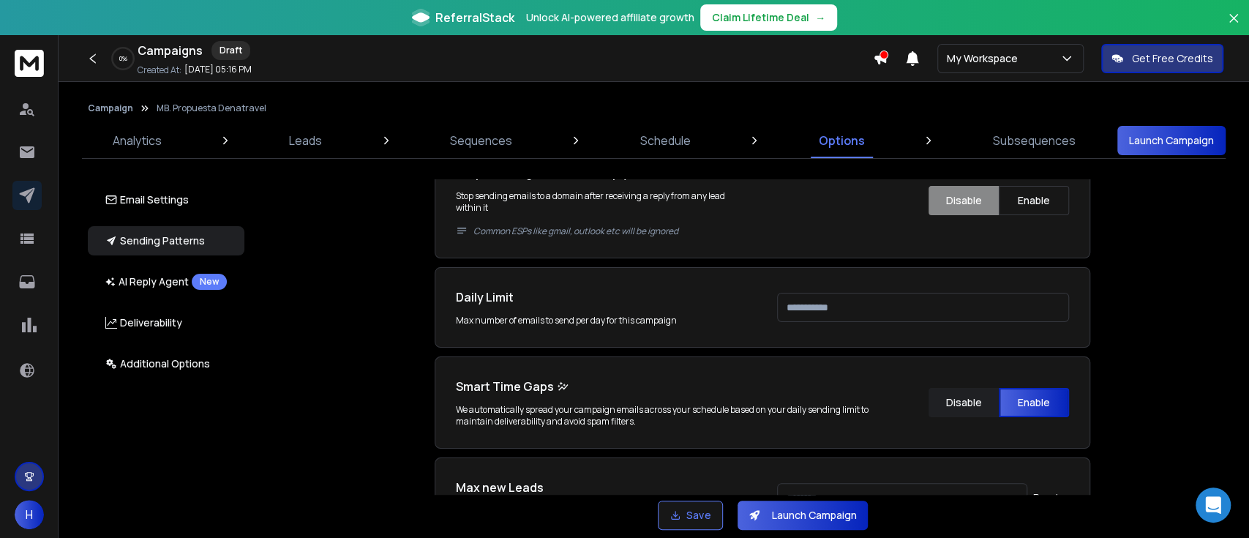
scroll to position [592, 0]
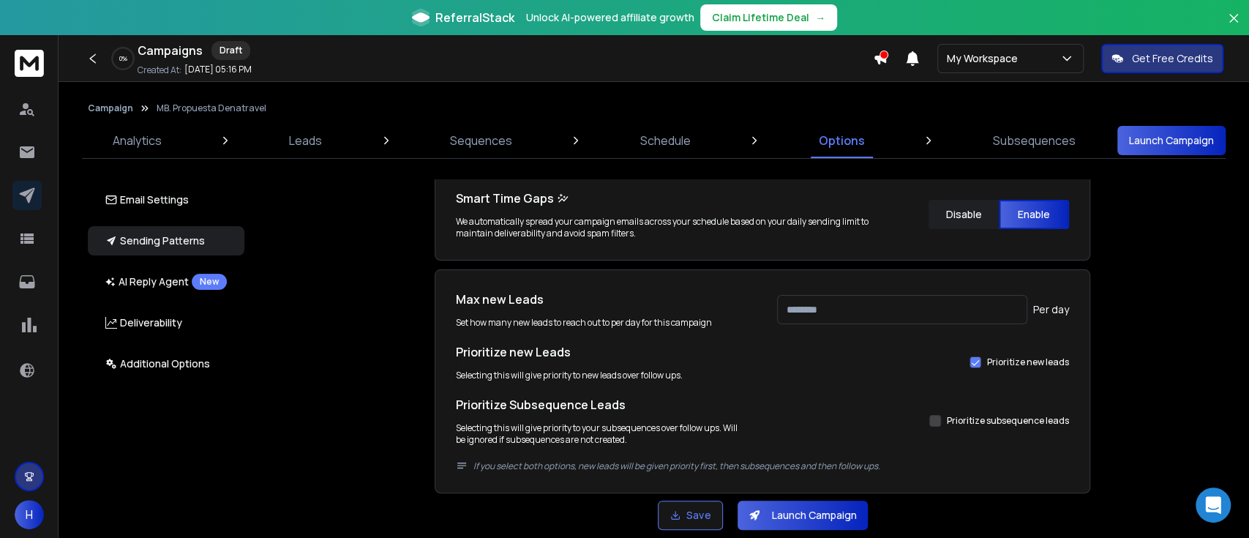
click at [806, 521] on button "Launch Campaign" at bounding box center [803, 514] width 130 height 29
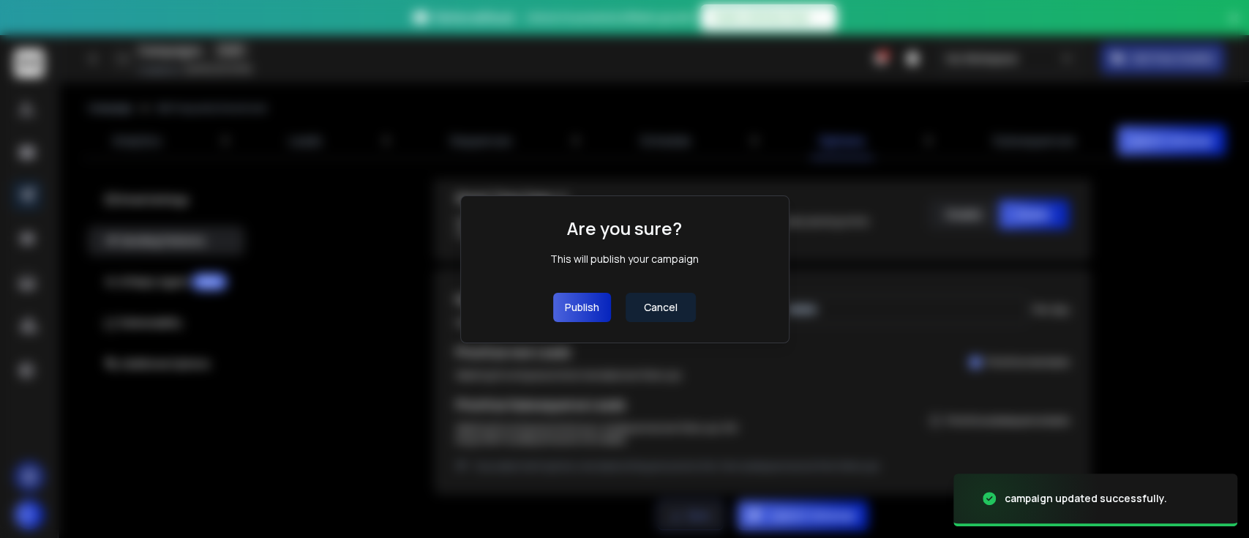
click at [592, 316] on button "Publish" at bounding box center [582, 307] width 58 height 29
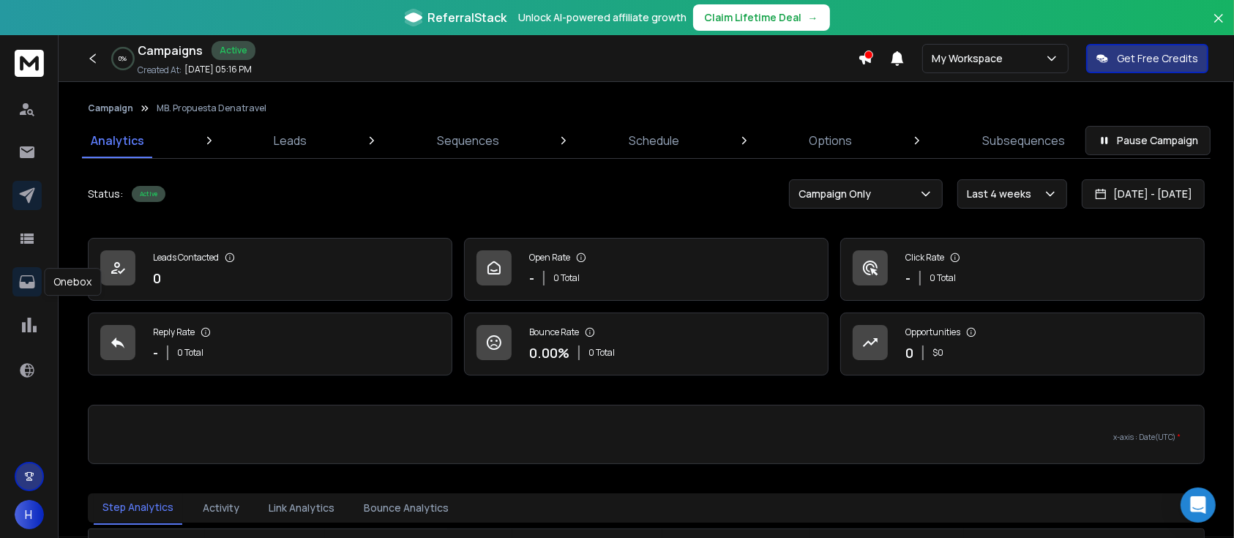
click at [15, 288] on link at bounding box center [26, 281] width 29 height 29
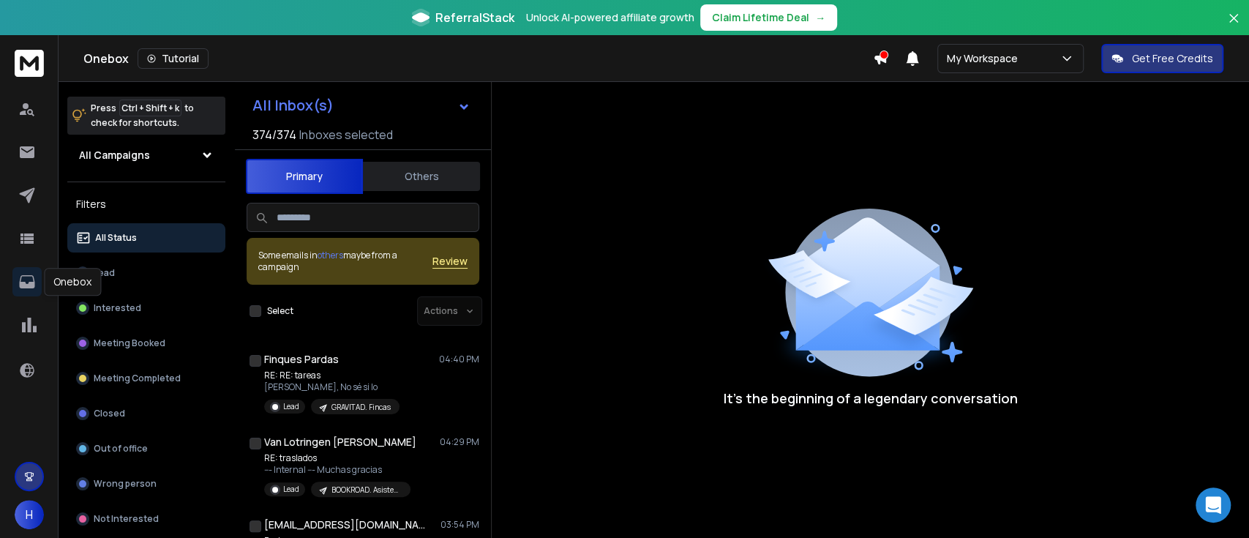
click at [391, 348] on div "Finques Pardas 04:40 PM RE: RE: tareas Marcos, No sé si lo Lead GRAVITAD. Fincas" at bounding box center [364, 383] width 241 height 80
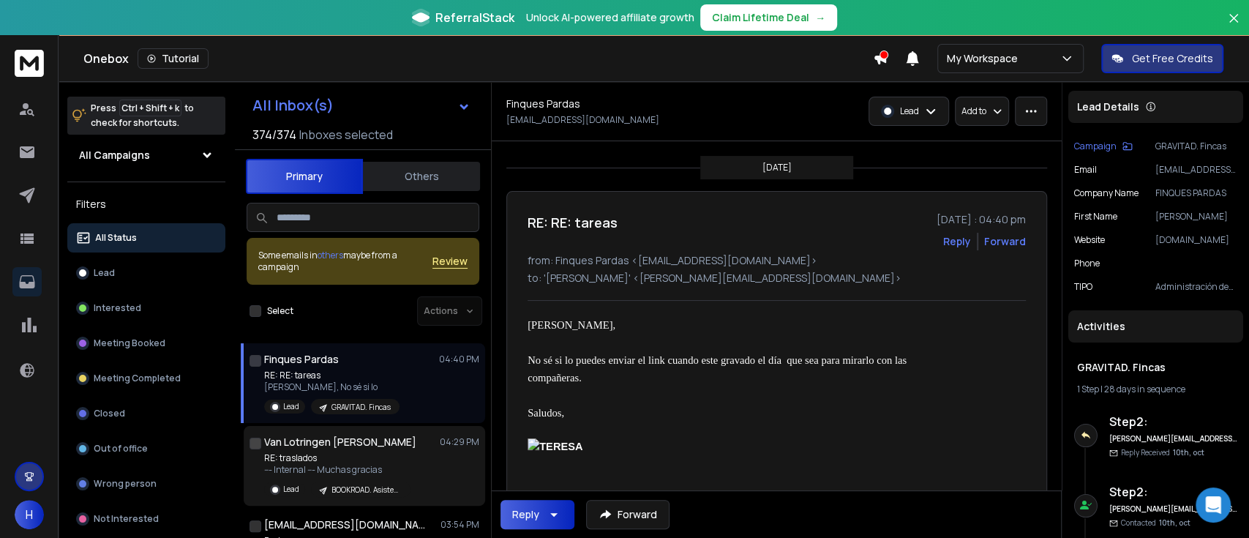
click at [384, 442] on div "Van Lotringen Benavent 04:29 PM" at bounding box center [371, 442] width 215 height 15
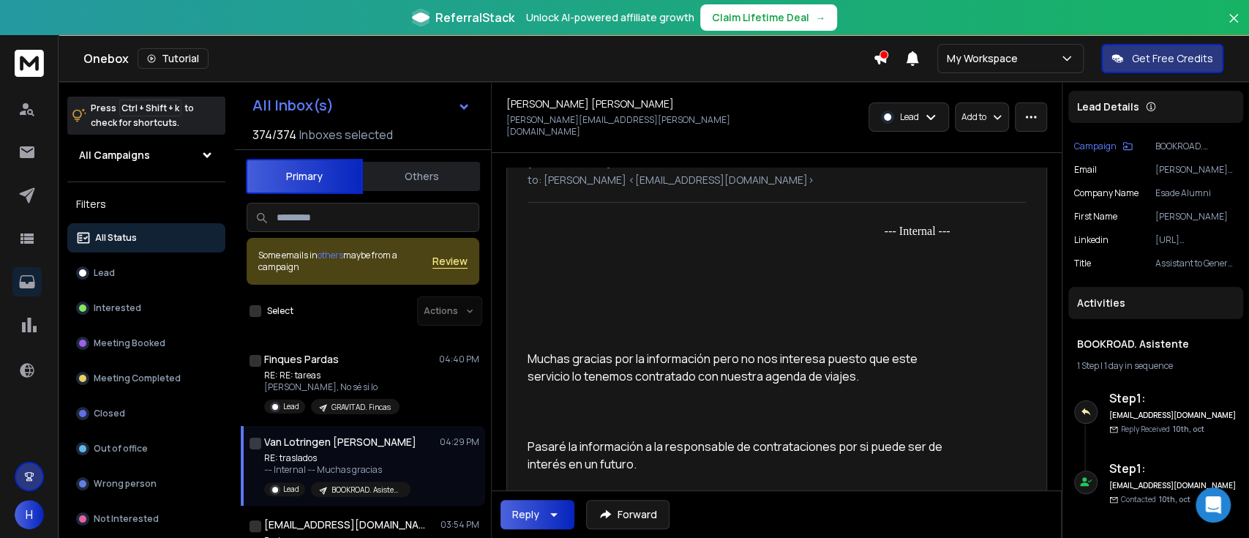
scroll to position [195, 0]
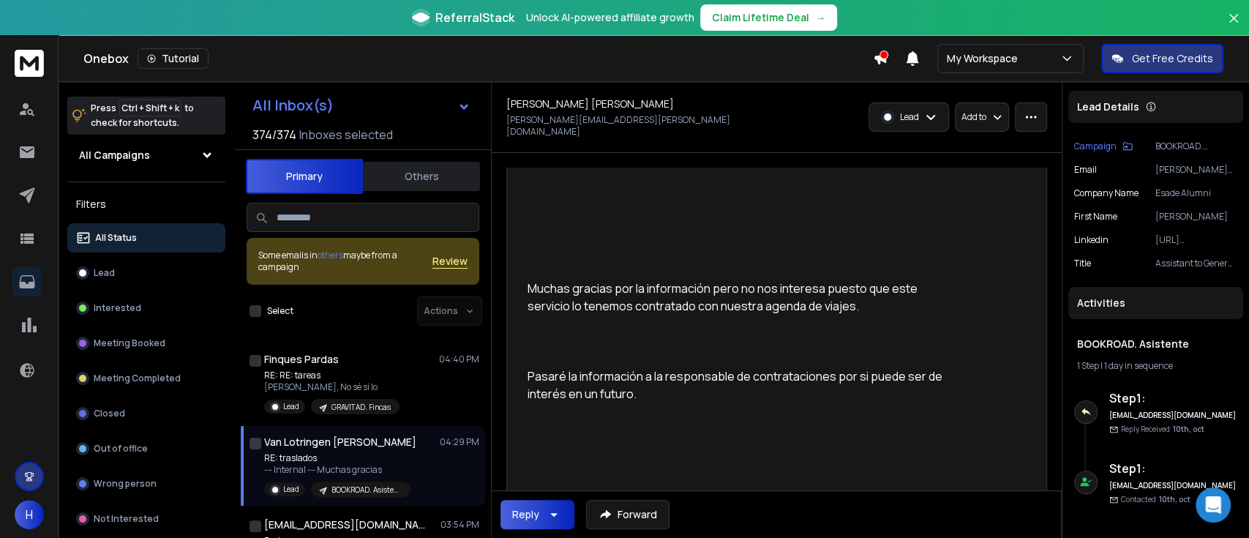
click at [902, 111] on p "Lead" at bounding box center [909, 117] width 19 height 12
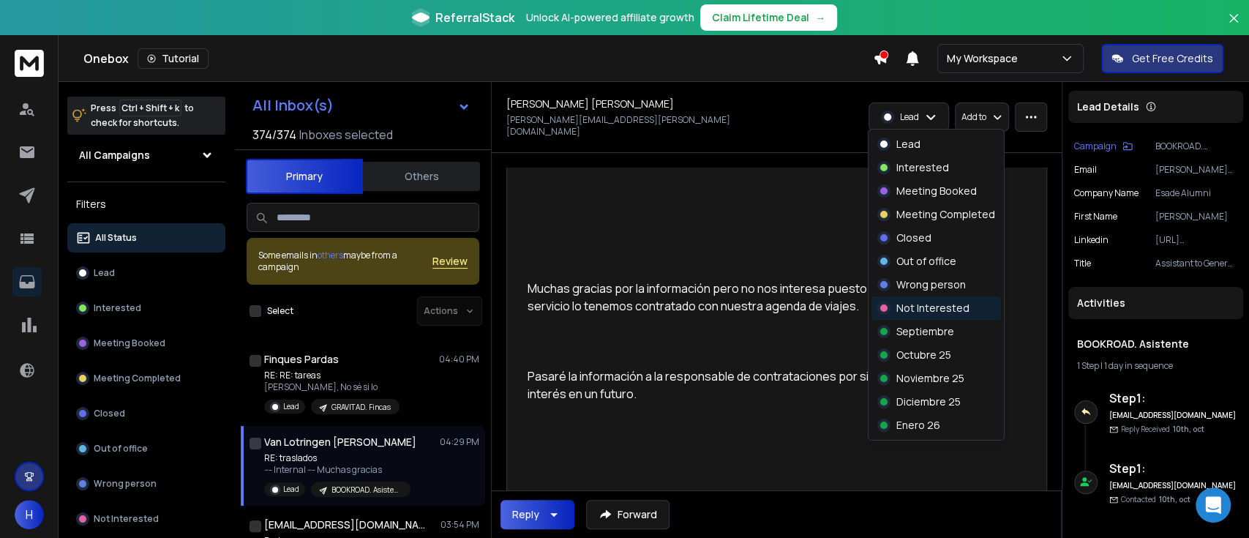
click at [939, 305] on p "Not Interested" at bounding box center [932, 308] width 73 height 15
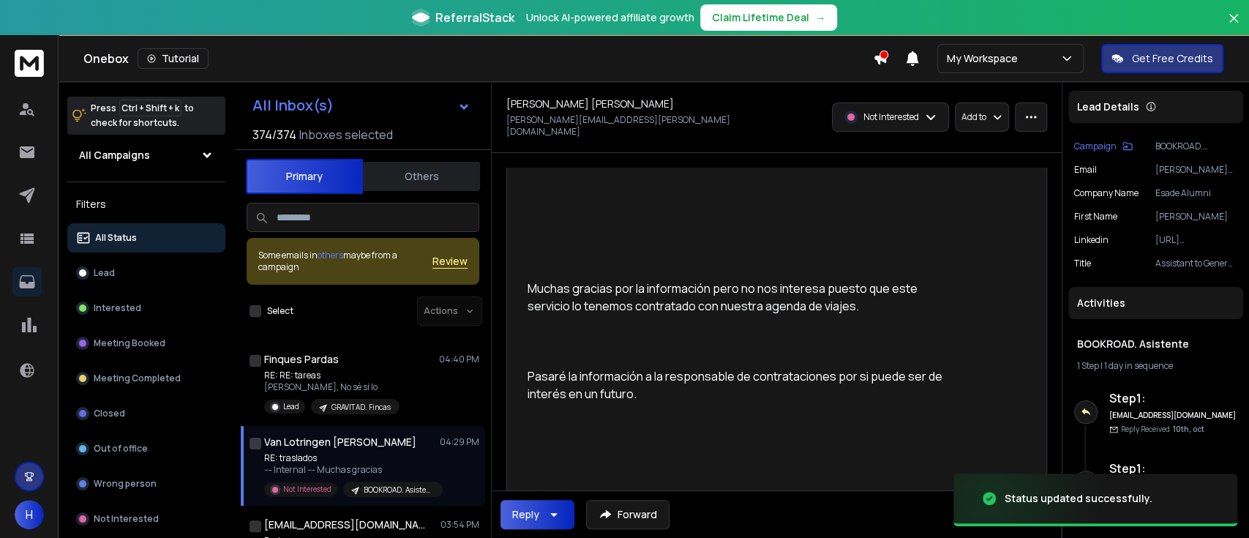
click at [972, 111] on p "Add to" at bounding box center [973, 117] width 25 height 12
click at [986, 142] on div "Subsequence" at bounding box center [1006, 144] width 86 height 15
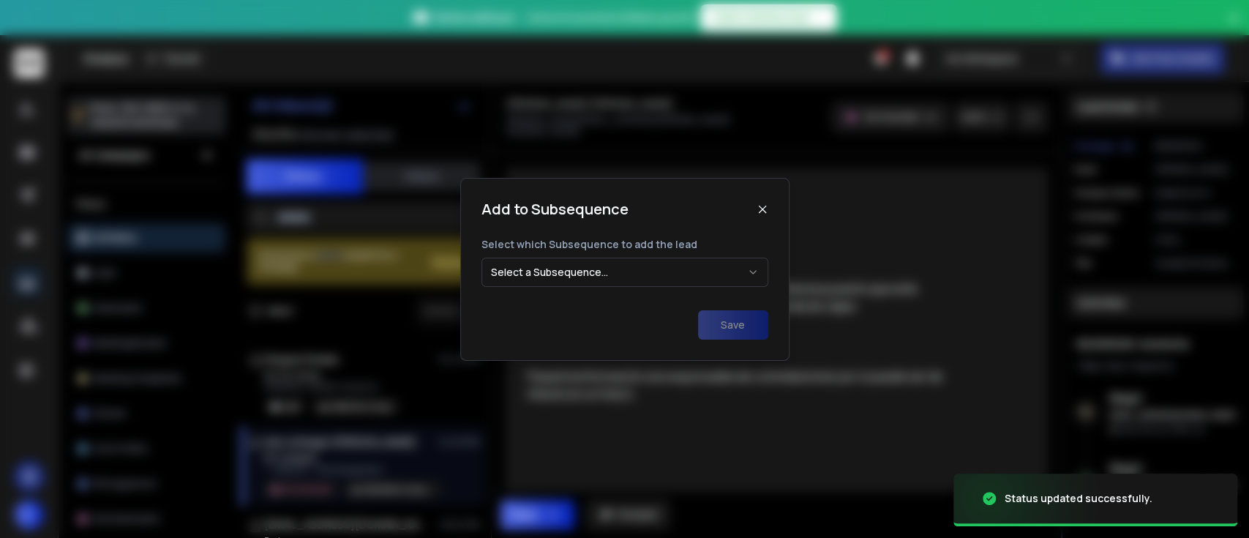
click at [657, 248] on p "Select which Subsequence to add the lead" at bounding box center [624, 244] width 287 height 15
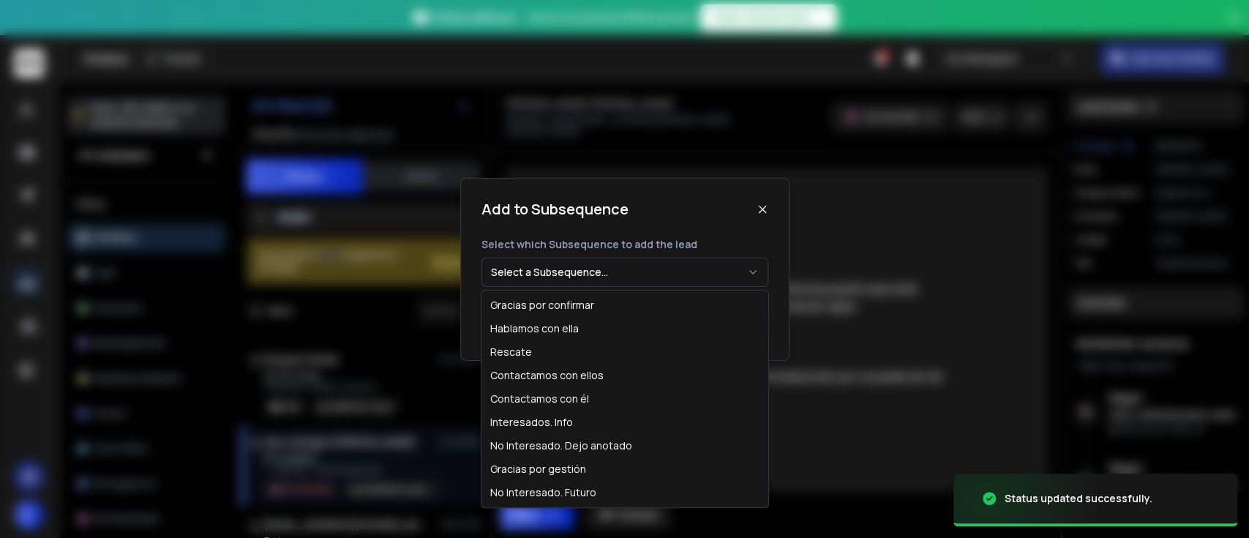
click at [650, 272] on button "Select a Subsequence..." at bounding box center [624, 272] width 287 height 29
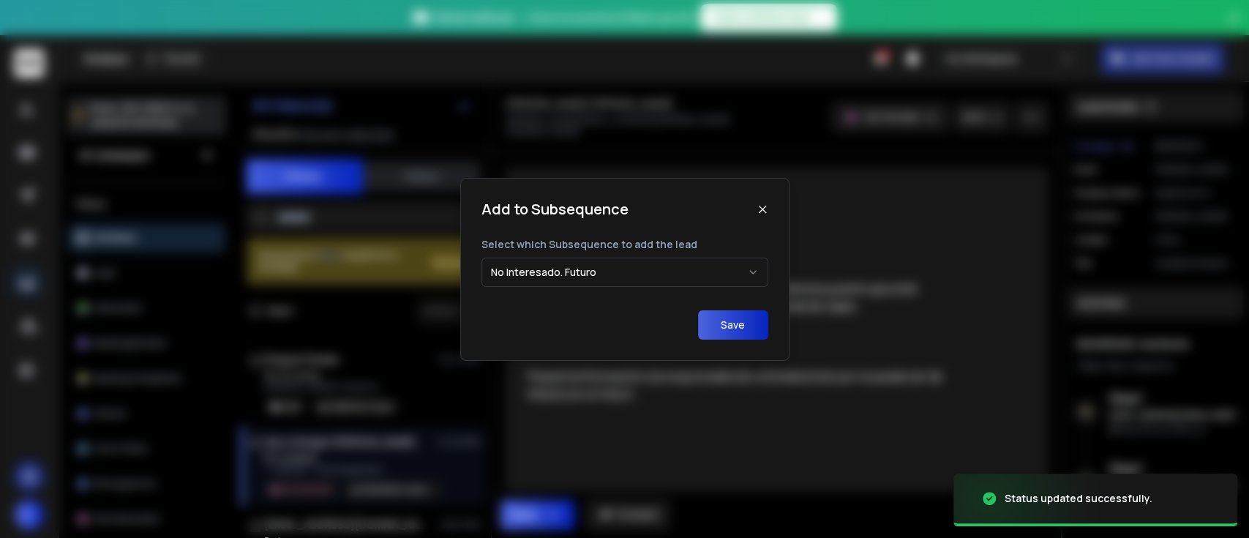
click at [720, 329] on button "Save" at bounding box center [733, 324] width 70 height 29
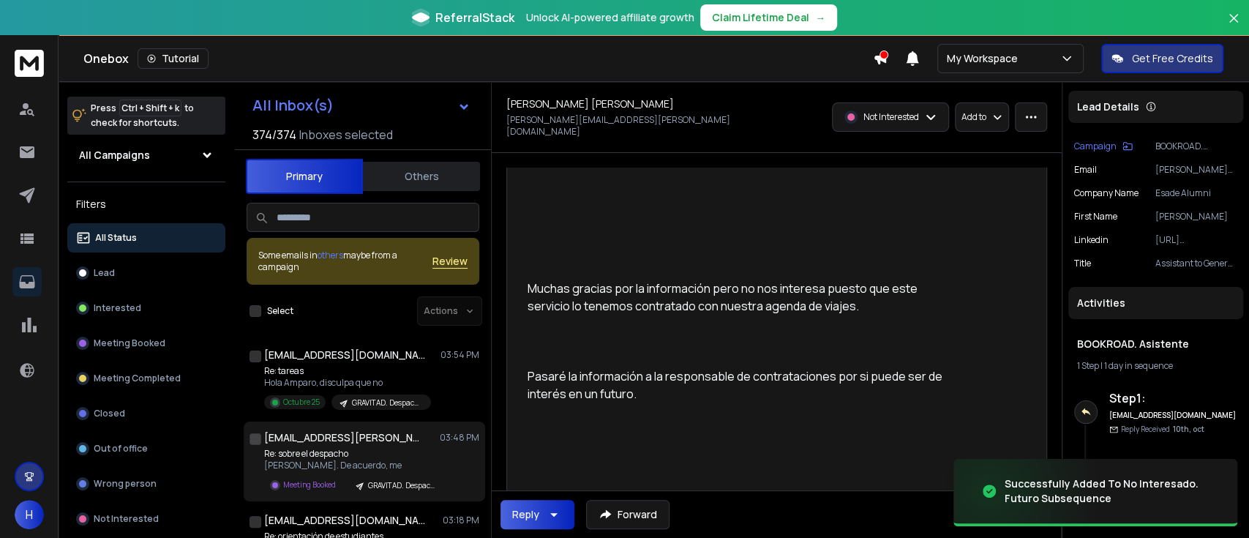
scroll to position [293, 0]
